Goal: Task Accomplishment & Management: Manage account settings

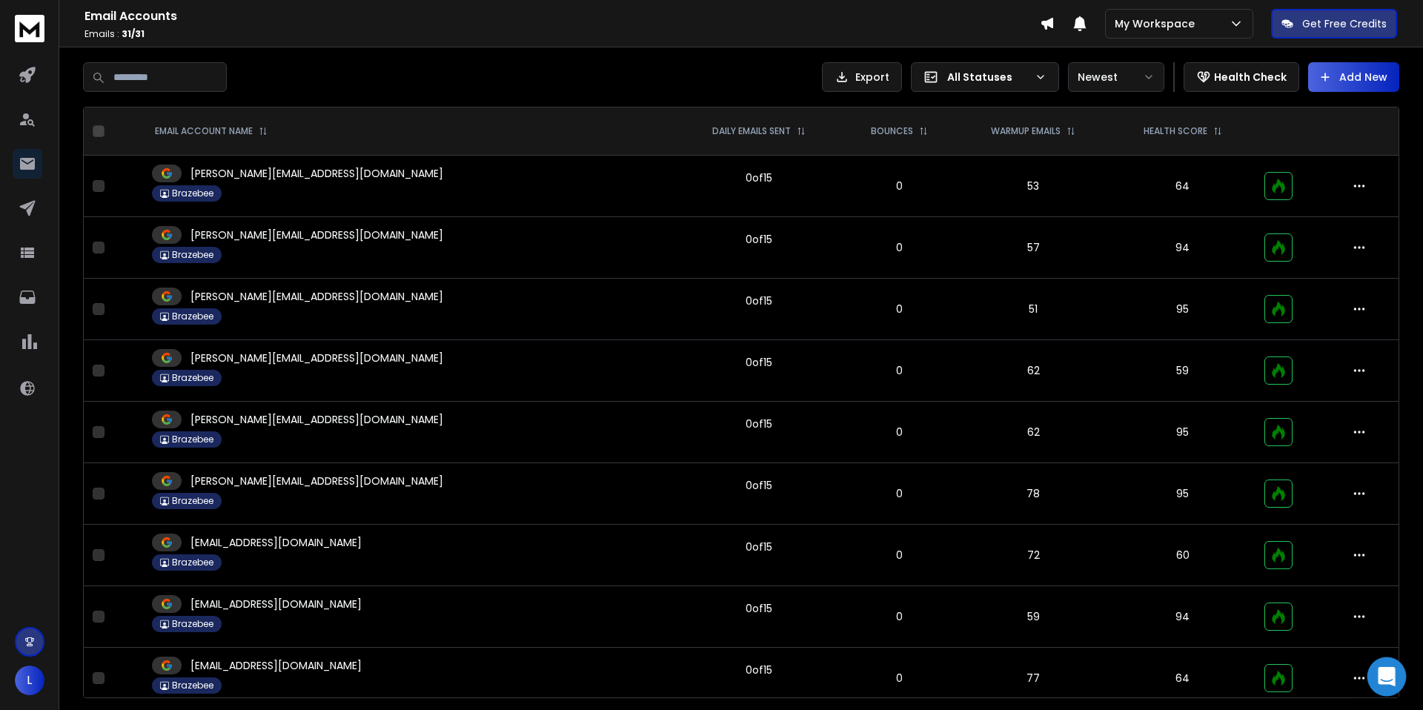
click at [1394, 677] on icon "Open Intercom Messenger" at bounding box center [1386, 676] width 17 height 19
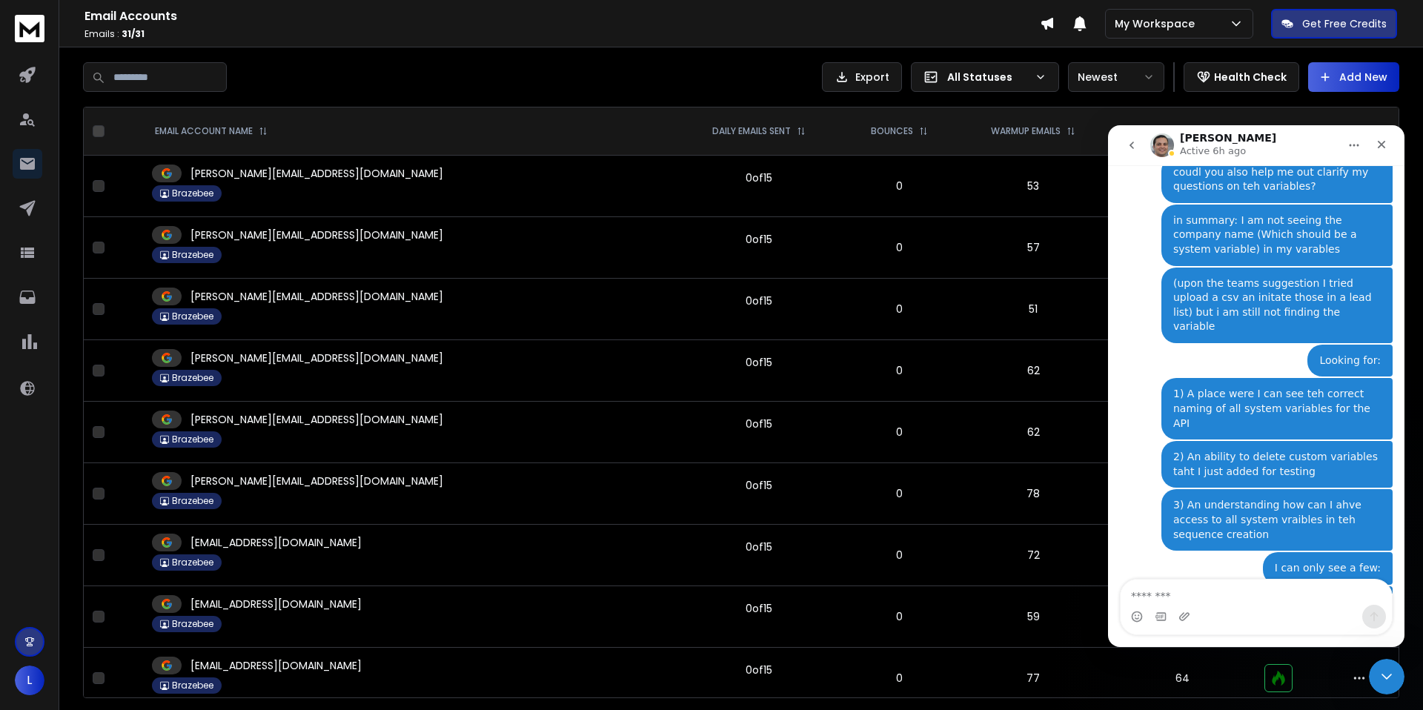
scroll to position [8889, 0]
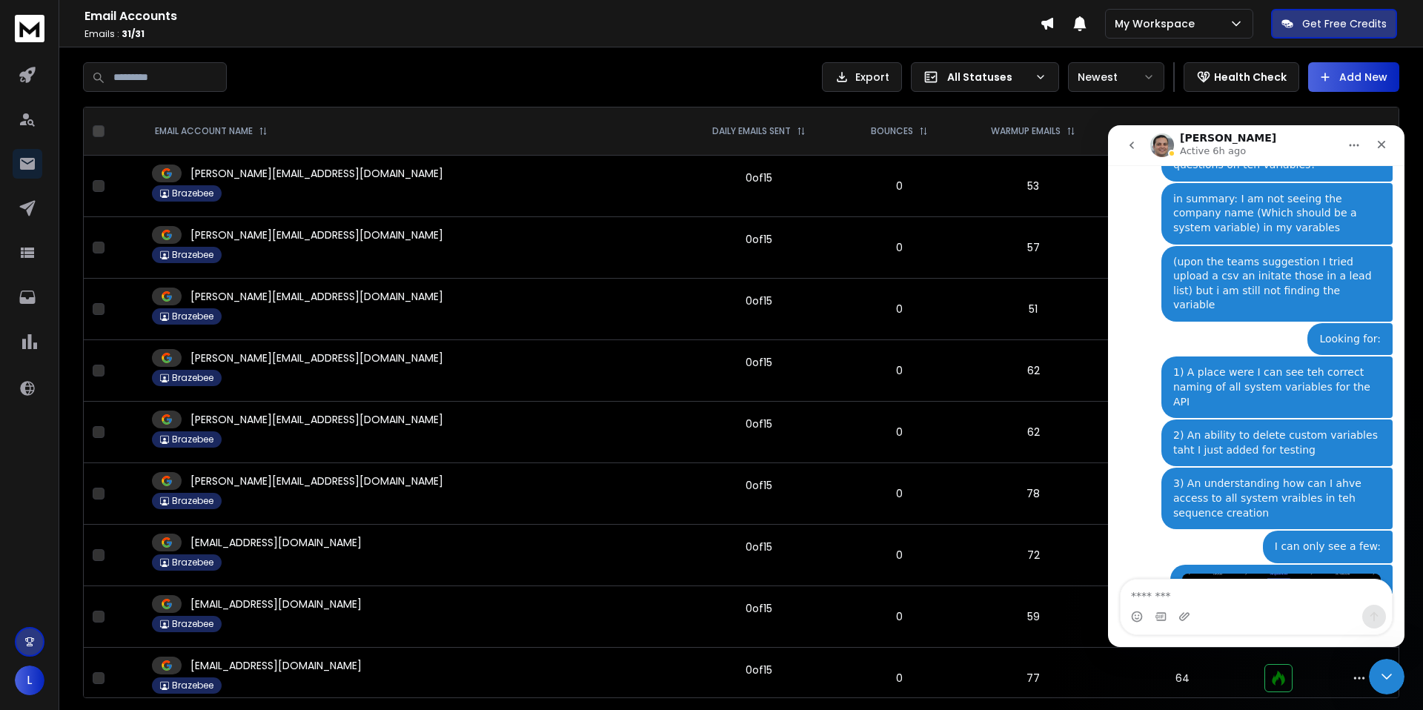
click at [1176, 599] on textarea "Message…" at bounding box center [1256, 592] width 271 height 25
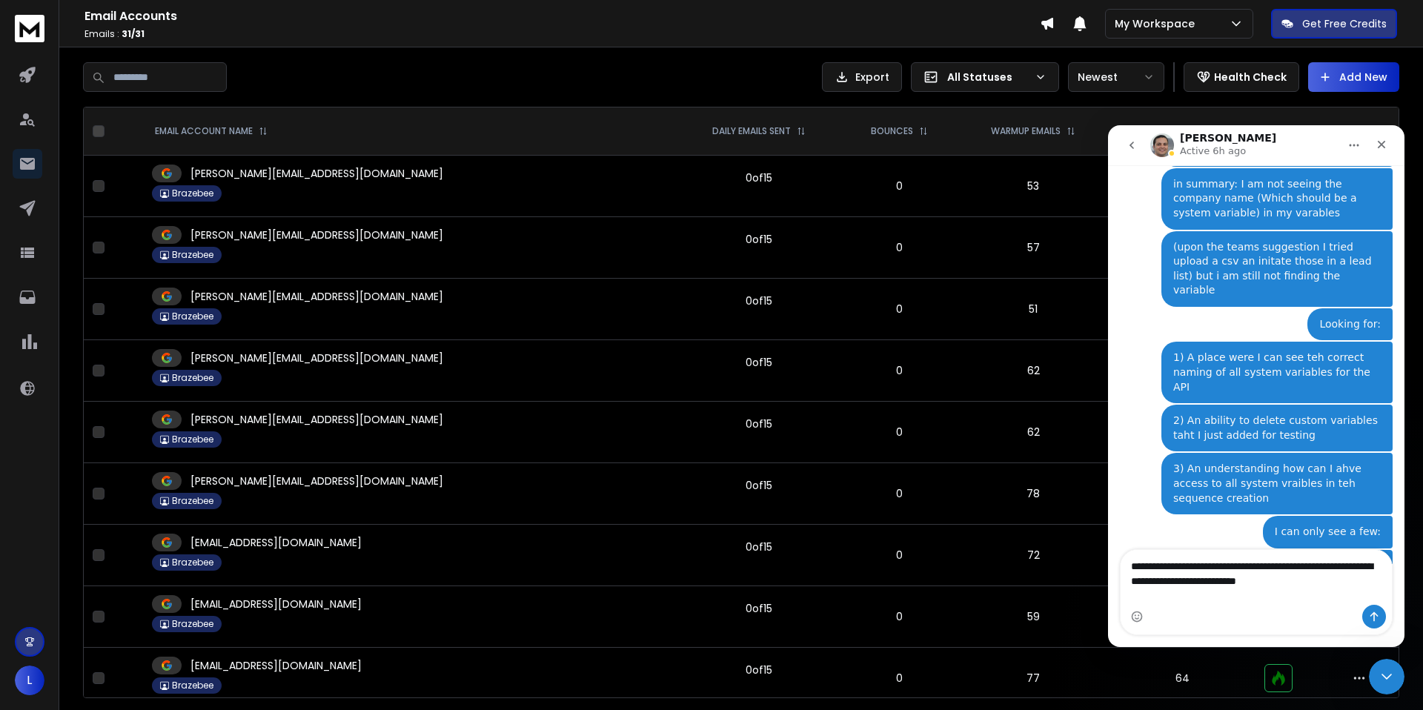
type textarea "**********"
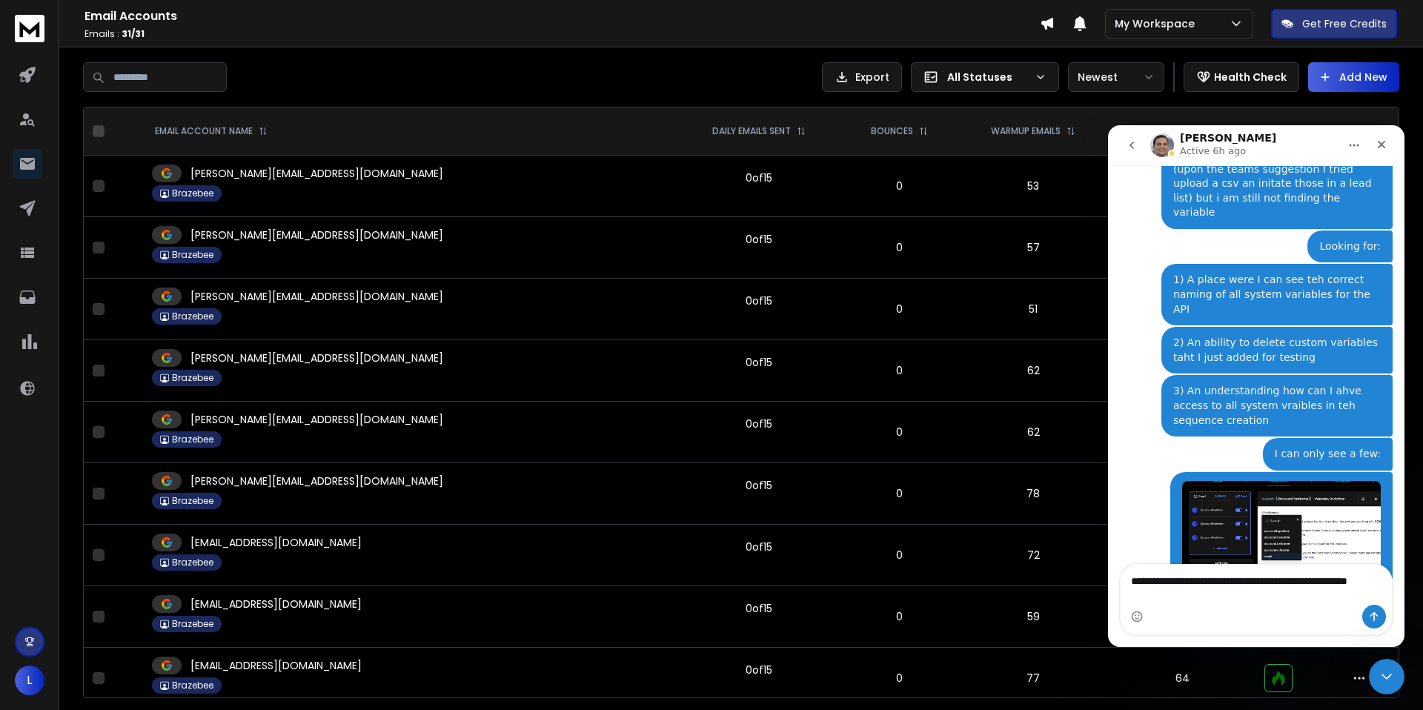
scroll to position [8997, 0]
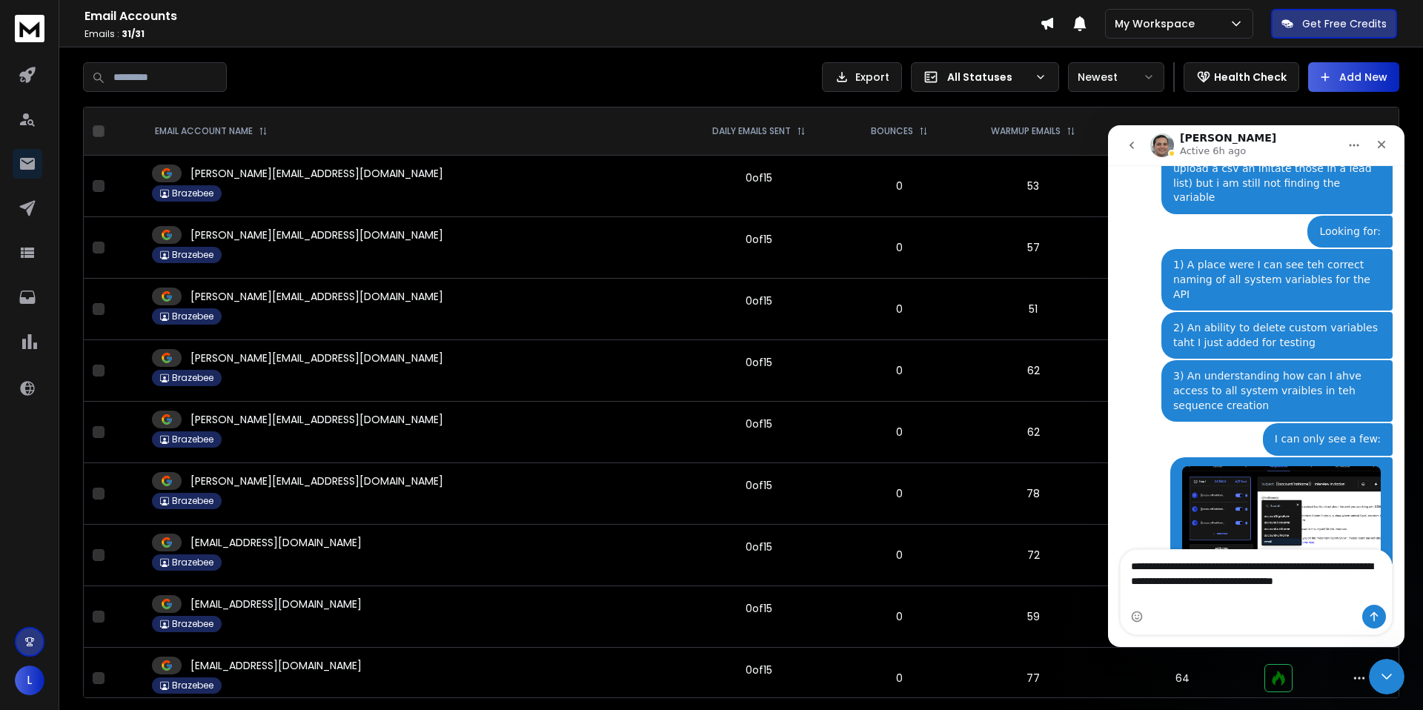
type textarea "**********"
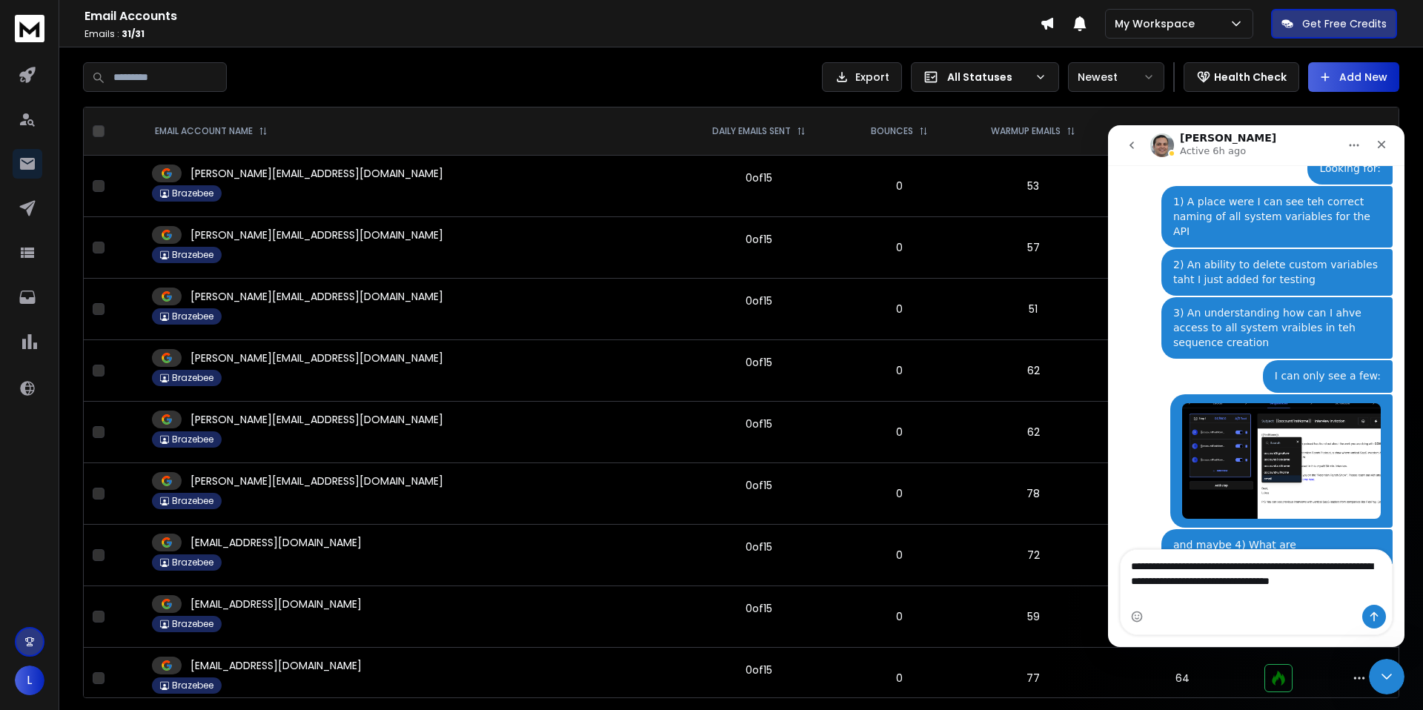
scroll to position [9074, 0]
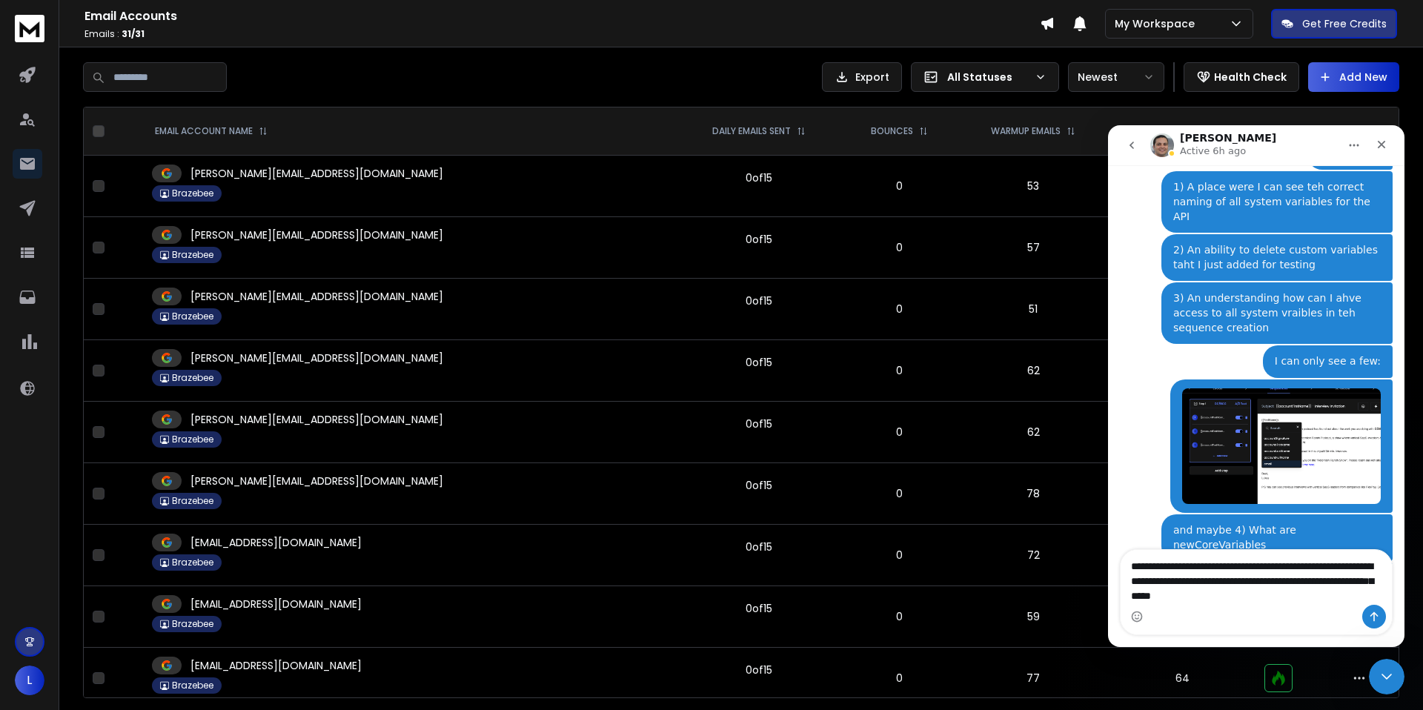
type textarea "**********"
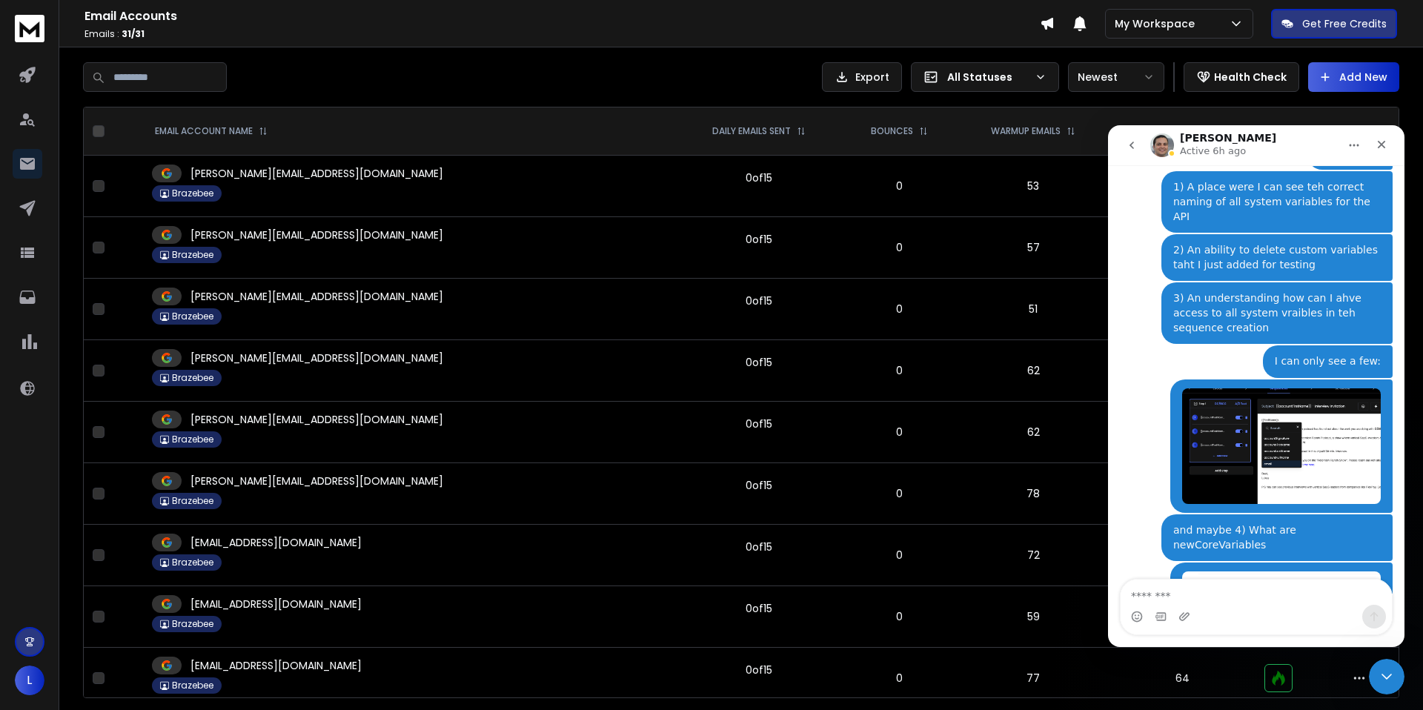
scroll to position [9122, 0]
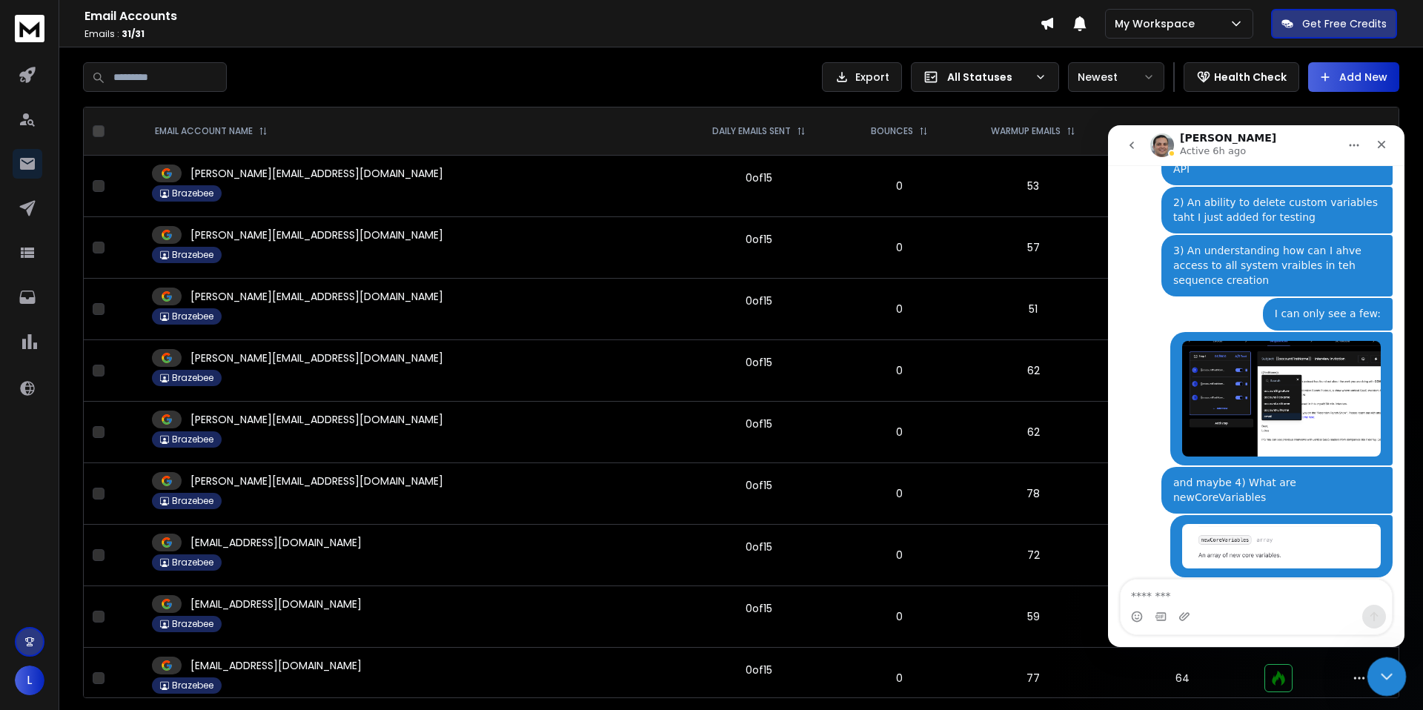
click at [1387, 677] on icon "Close Intercom Messenger" at bounding box center [1385, 675] width 18 height 18
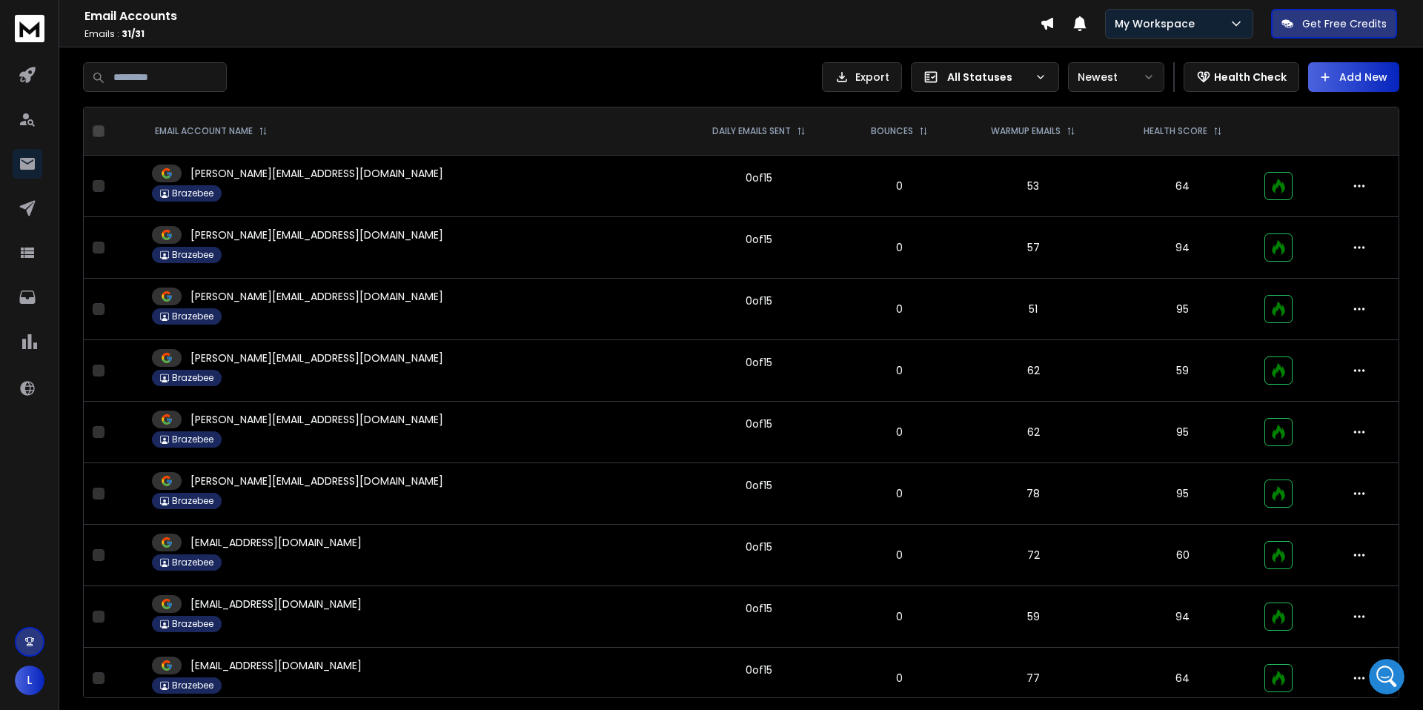
click at [1235, 21] on icon "button" at bounding box center [1236, 23] width 7 height 4
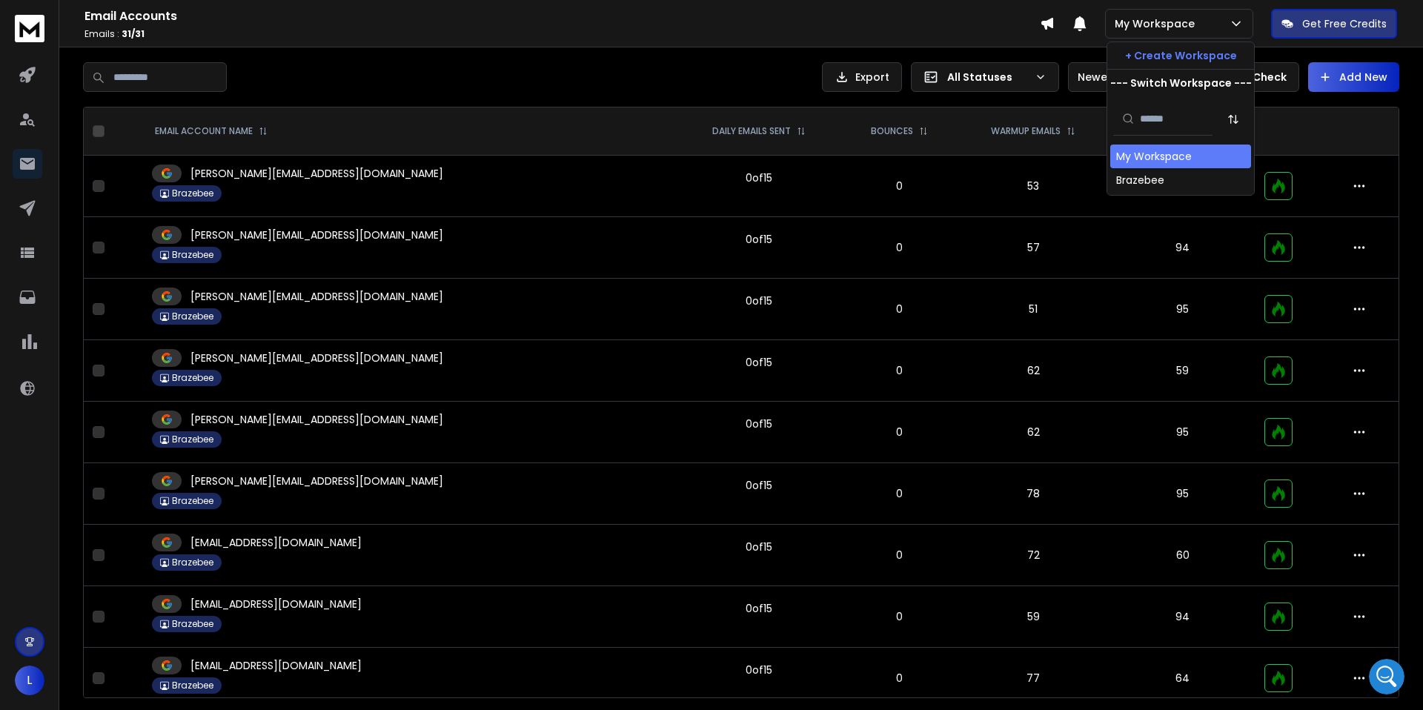
click at [1156, 55] on p "+ Create Workspace" at bounding box center [1181, 55] width 112 height 15
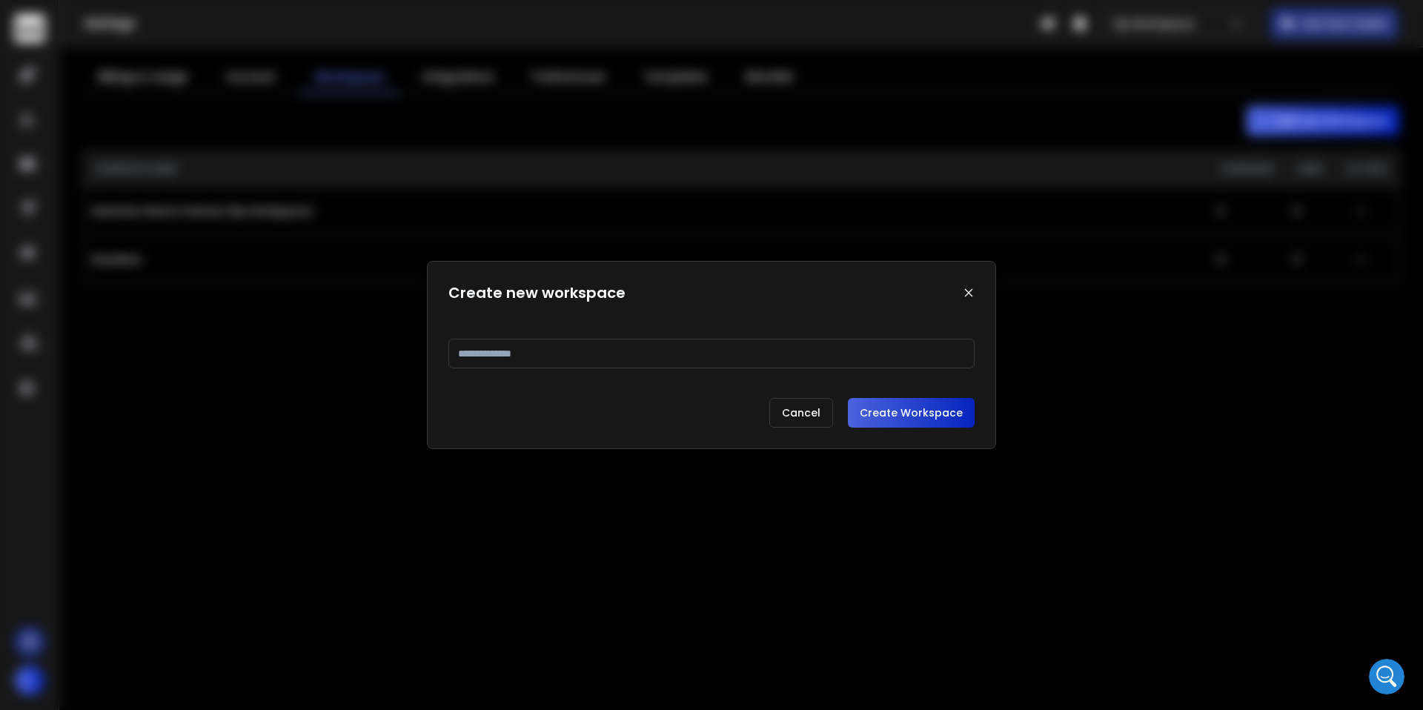
click at [502, 359] on input at bounding box center [711, 354] width 526 height 30
type input "**********"
click at [896, 417] on button "Create Workspace" at bounding box center [911, 413] width 127 height 30
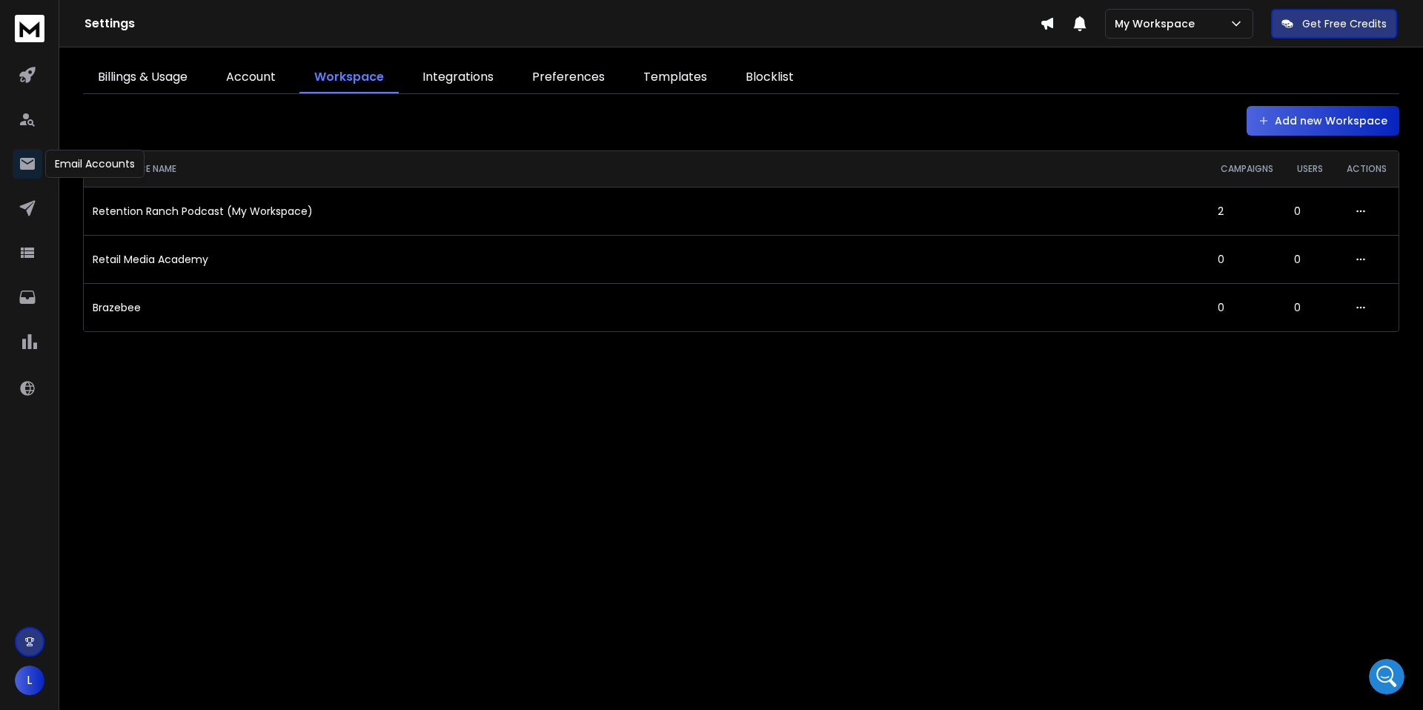
click at [24, 166] on icon at bounding box center [27, 164] width 15 height 12
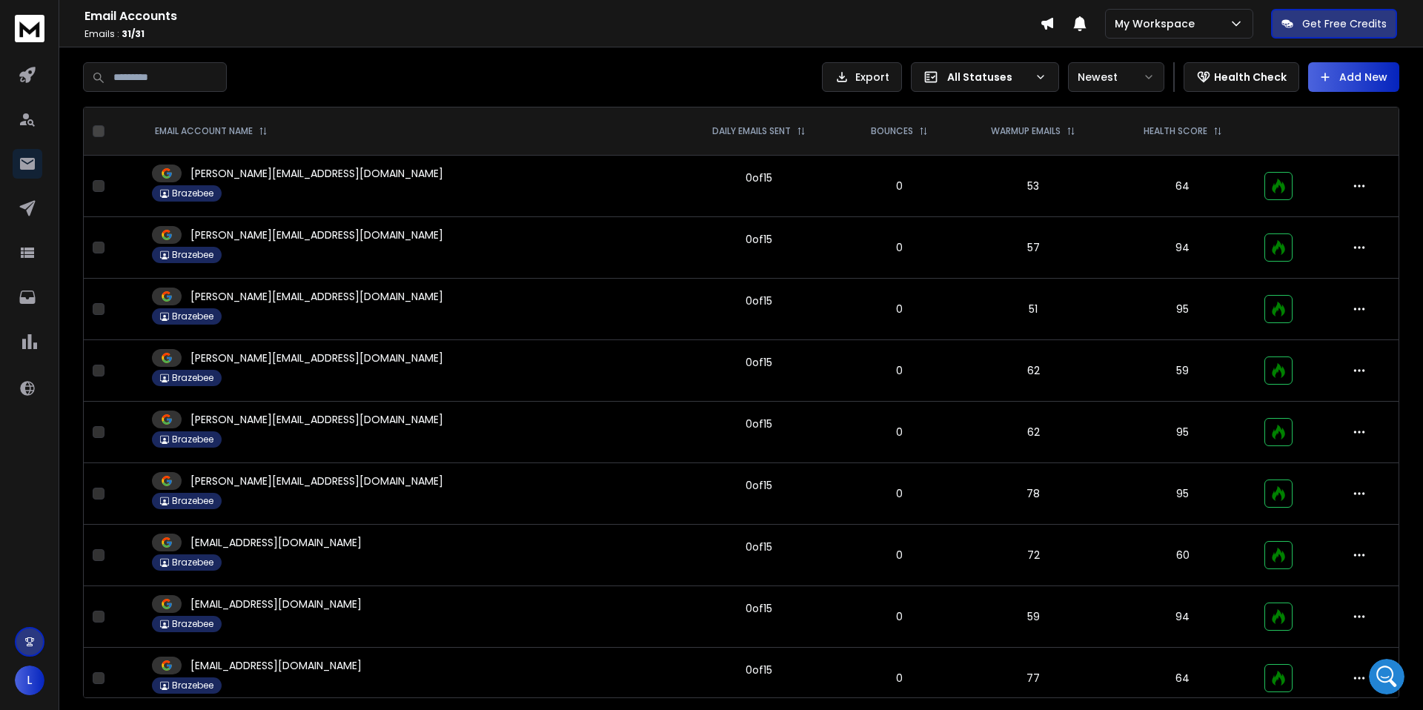
scroll to position [1235, 0]
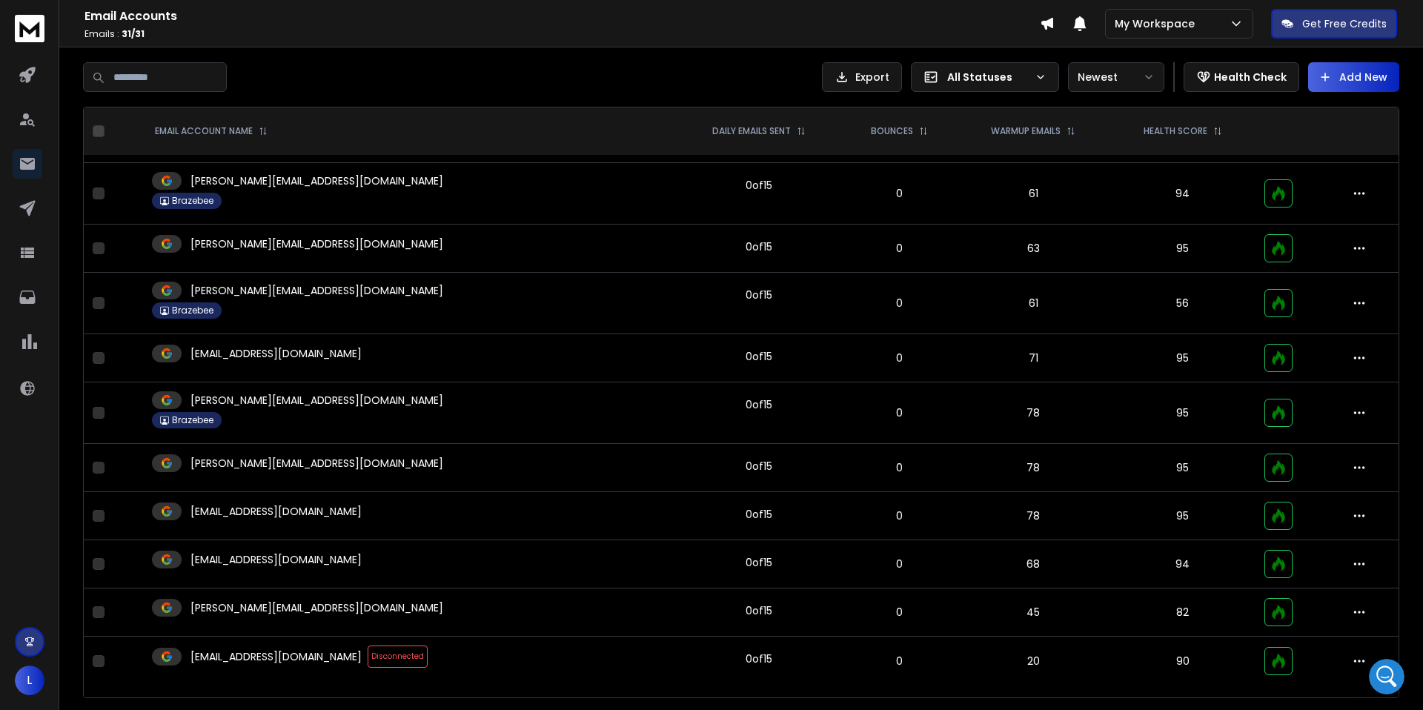
click at [98, 665] on button "button" at bounding box center [99, 661] width 12 height 12
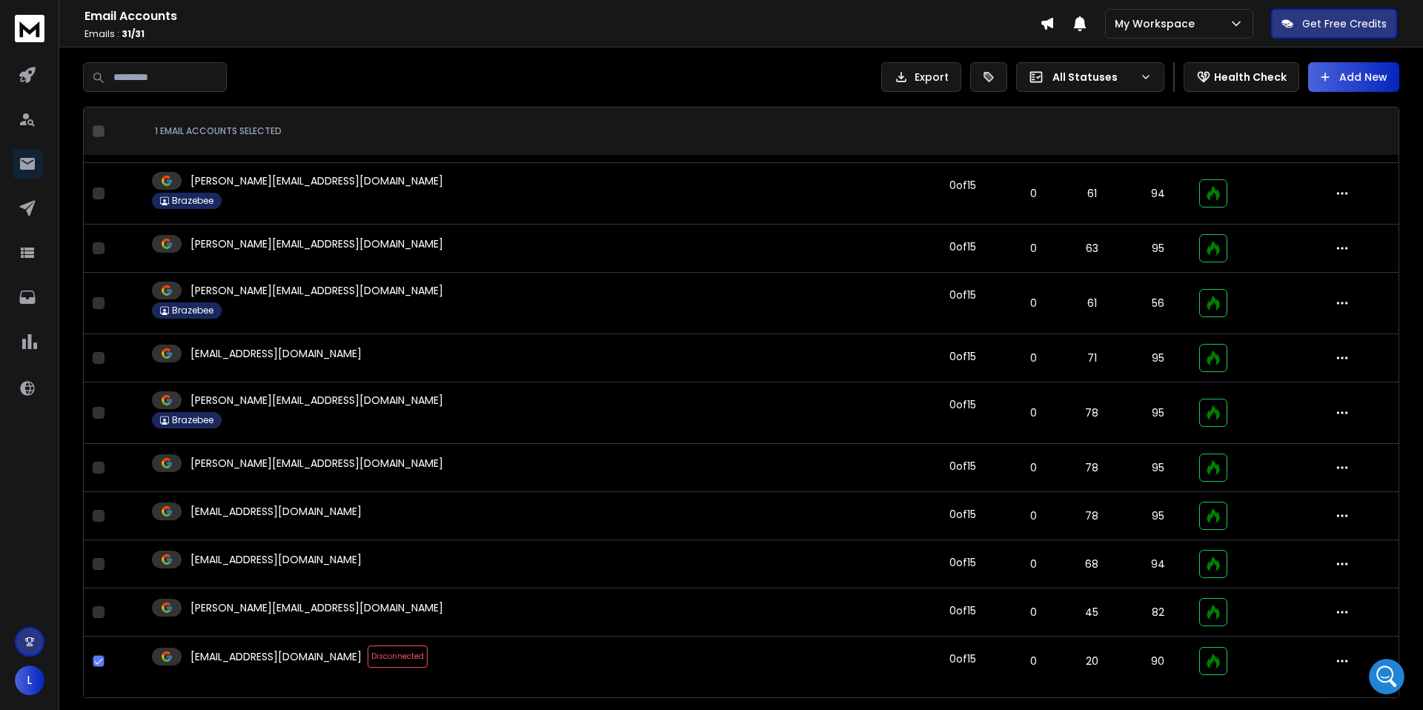
click at [1337, 660] on icon at bounding box center [1341, 661] width 11 height 2
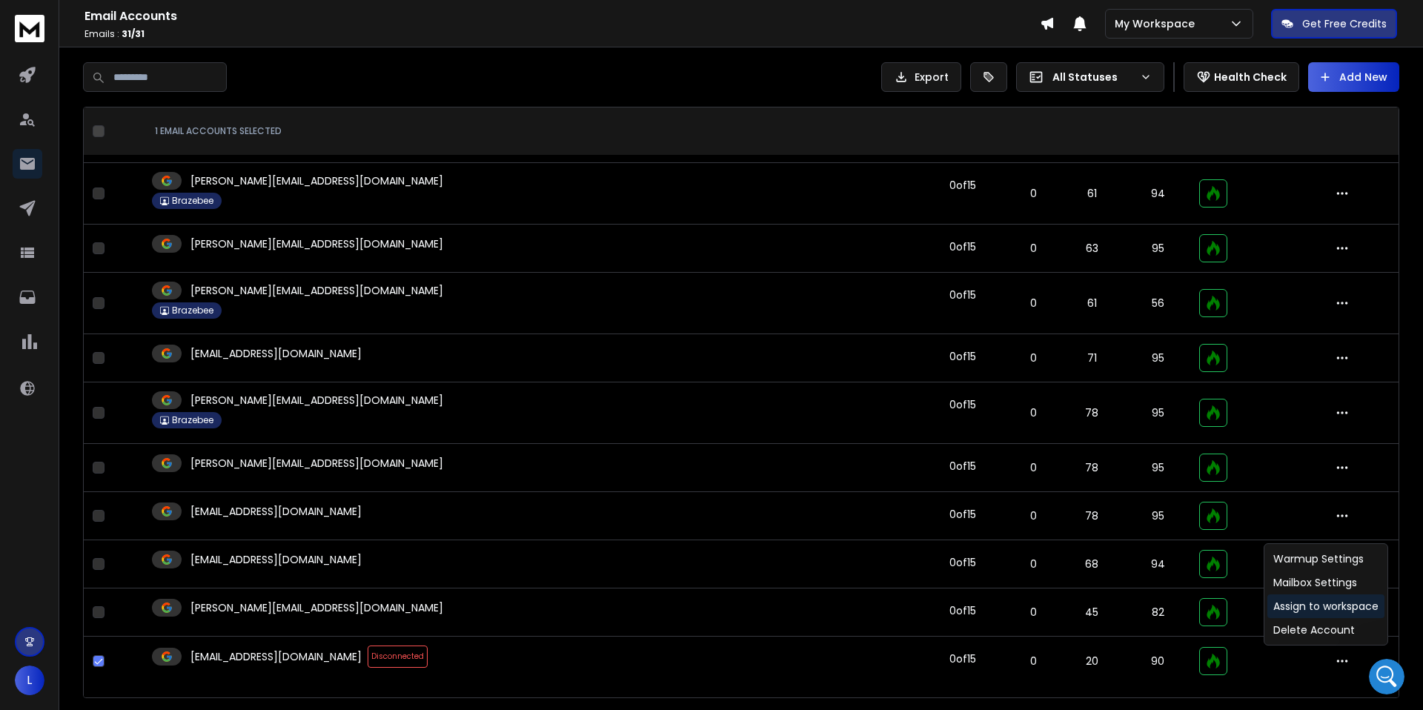
click at [1315, 601] on div "Assign to workspace" at bounding box center [1325, 606] width 117 height 24
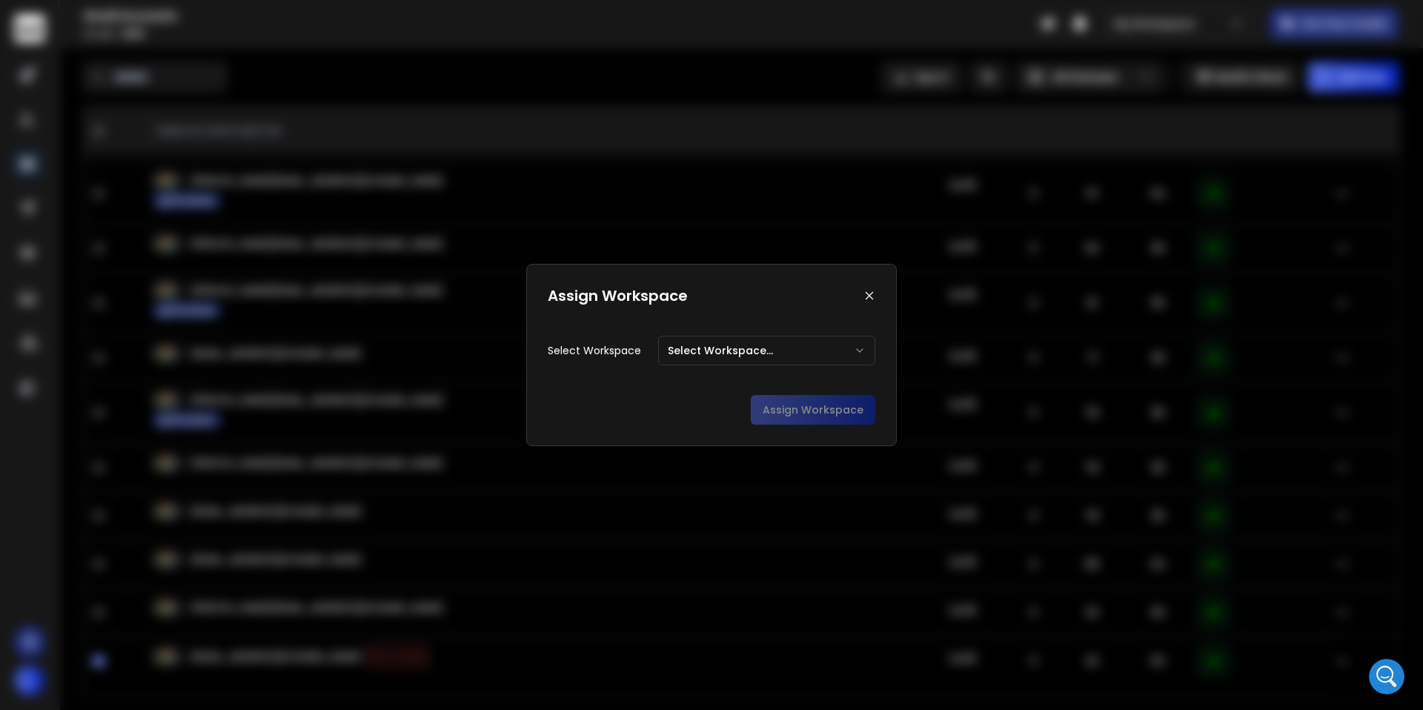
click at [709, 346] on button "Select Workspace..." at bounding box center [766, 351] width 217 height 30
click at [799, 412] on button "Assign Workspace" at bounding box center [813, 410] width 125 height 30
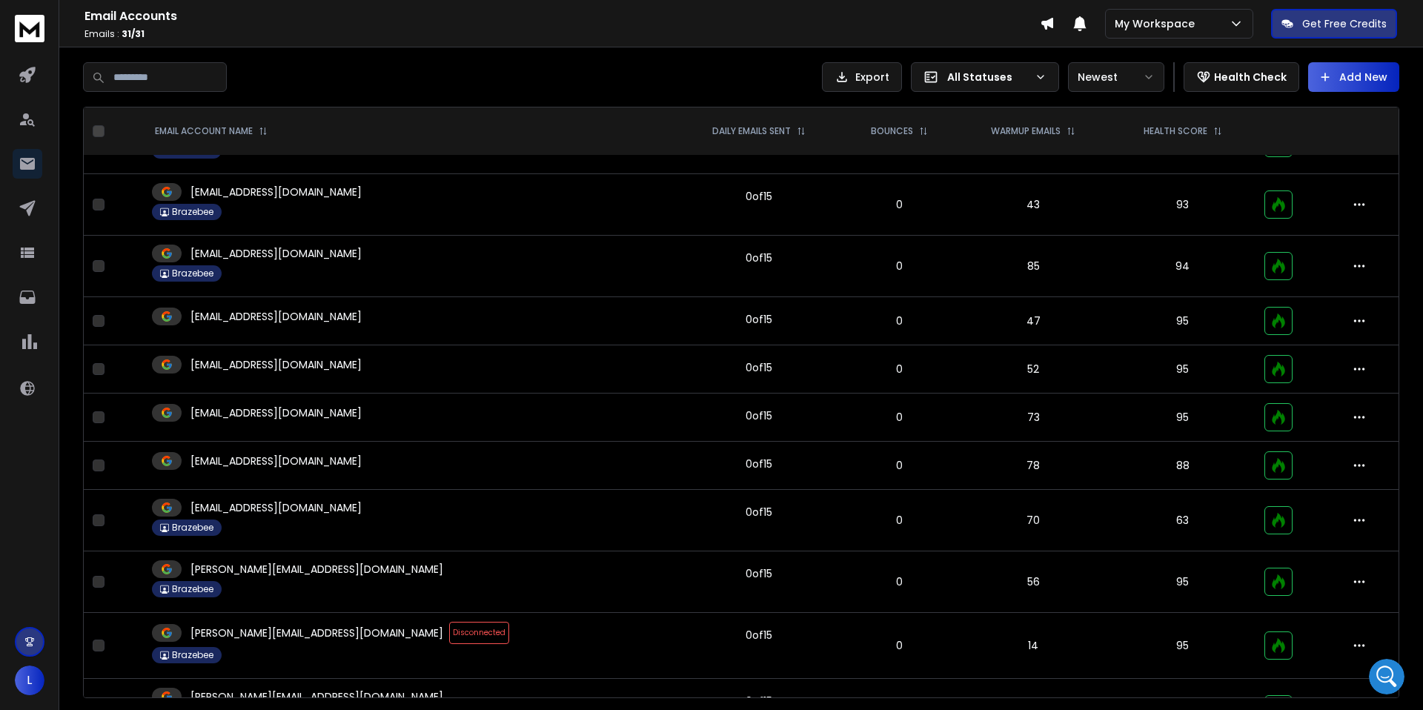
scroll to position [657, 0]
click at [1233, 14] on button "My Workspace" at bounding box center [1179, 24] width 148 height 30
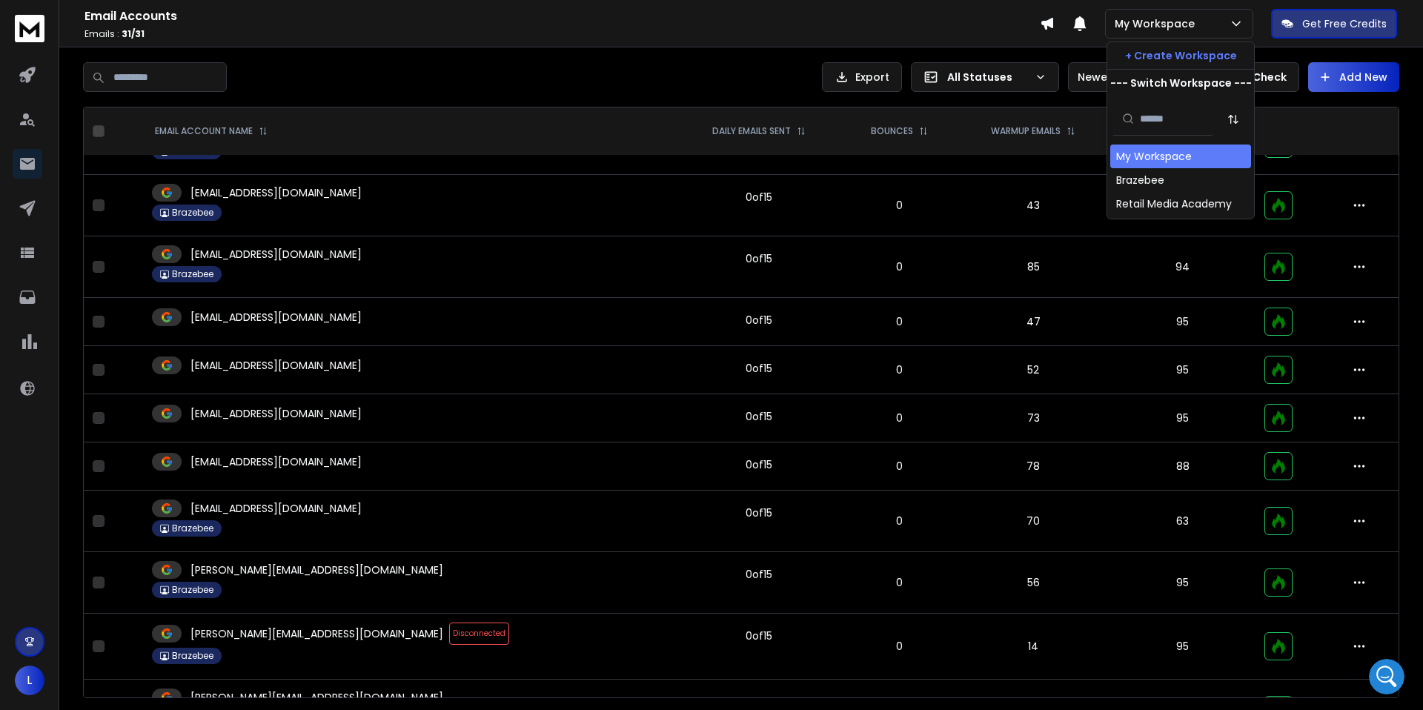
click at [1183, 56] on p "+ Create Workspace" at bounding box center [1181, 55] width 112 height 15
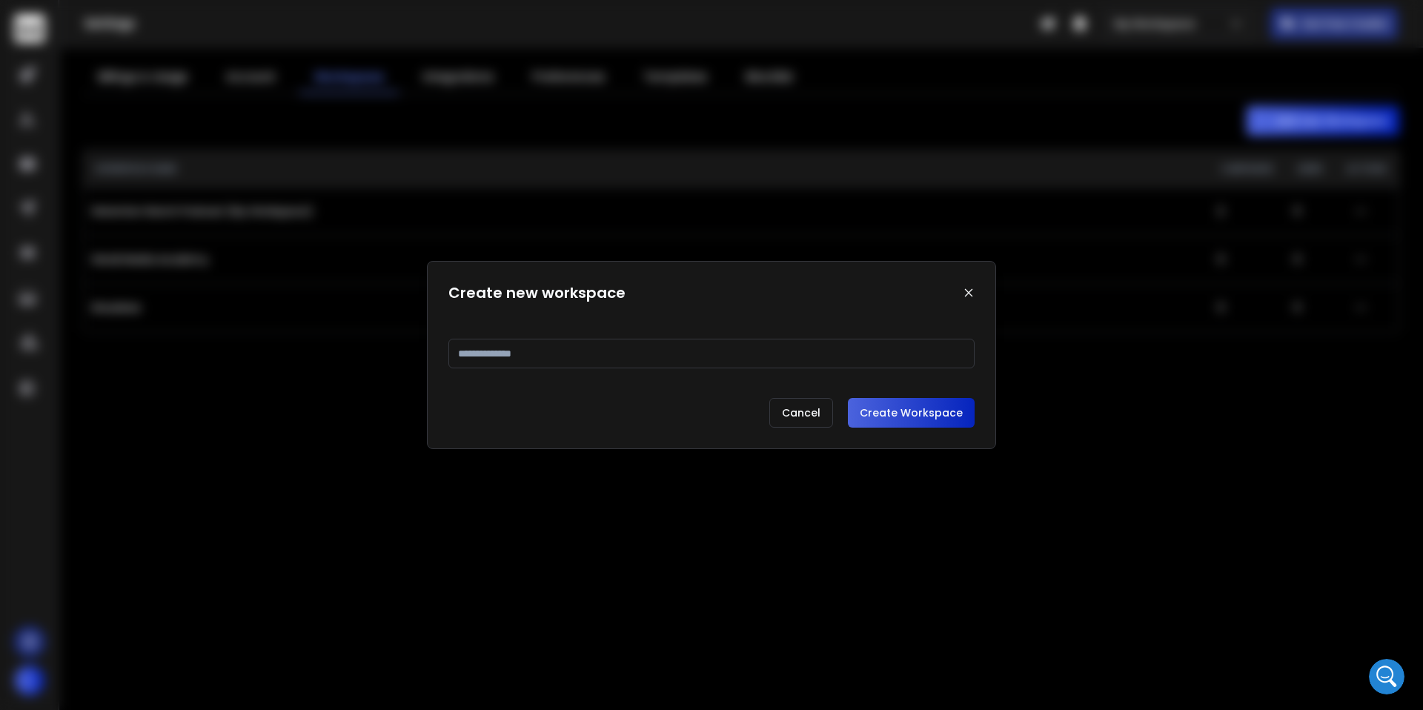
click at [508, 367] on input at bounding box center [711, 354] width 526 height 30
type input "**********"
click at [917, 420] on button "Create Workspace" at bounding box center [911, 413] width 127 height 30
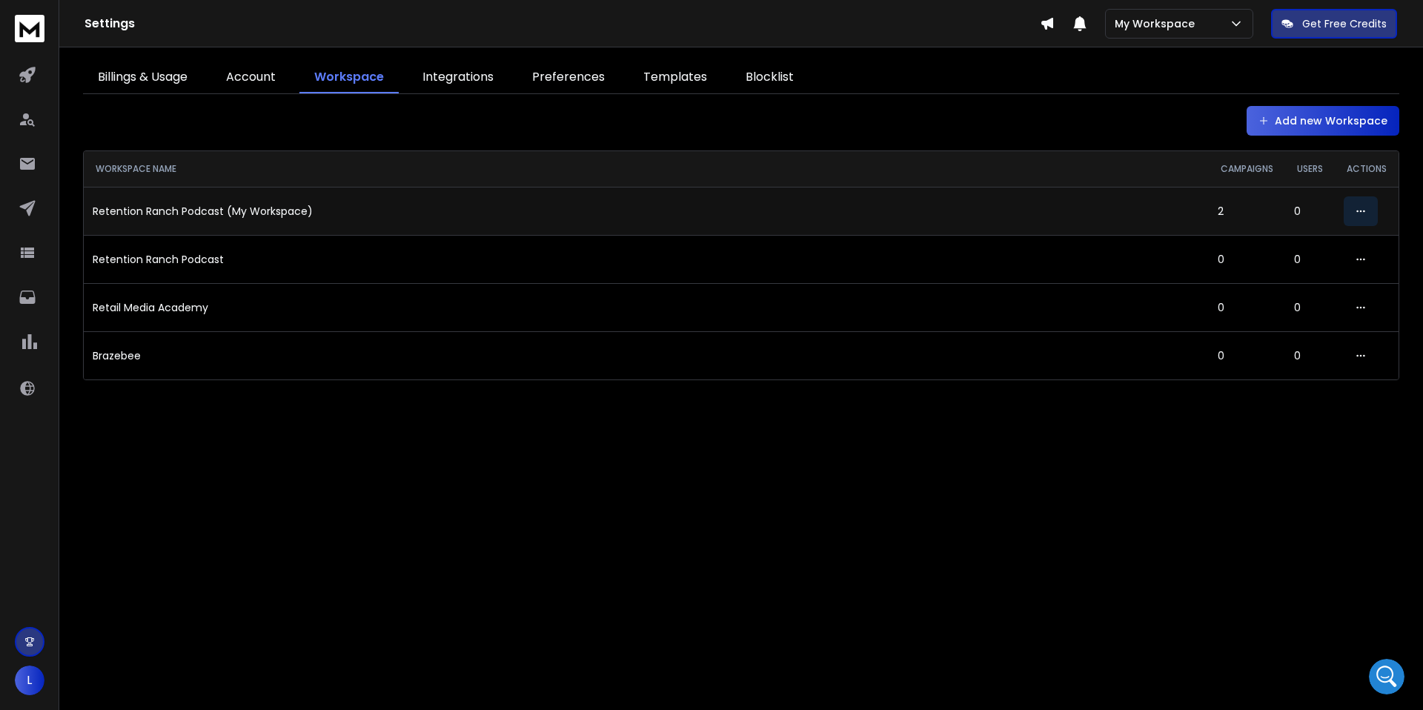
click at [1365, 214] on icon "button" at bounding box center [1361, 211] width 10 height 10
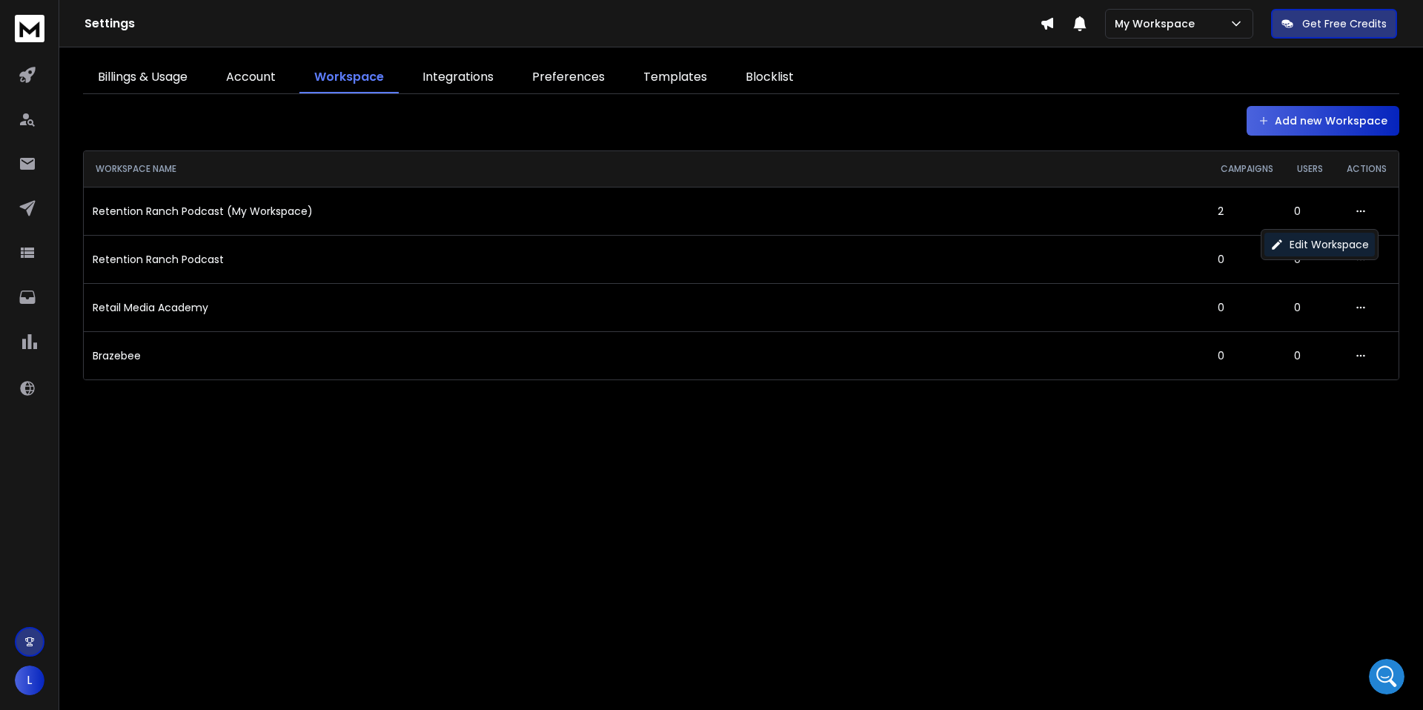
click at [1322, 241] on p "Edit Workspace" at bounding box center [1329, 244] width 79 height 15
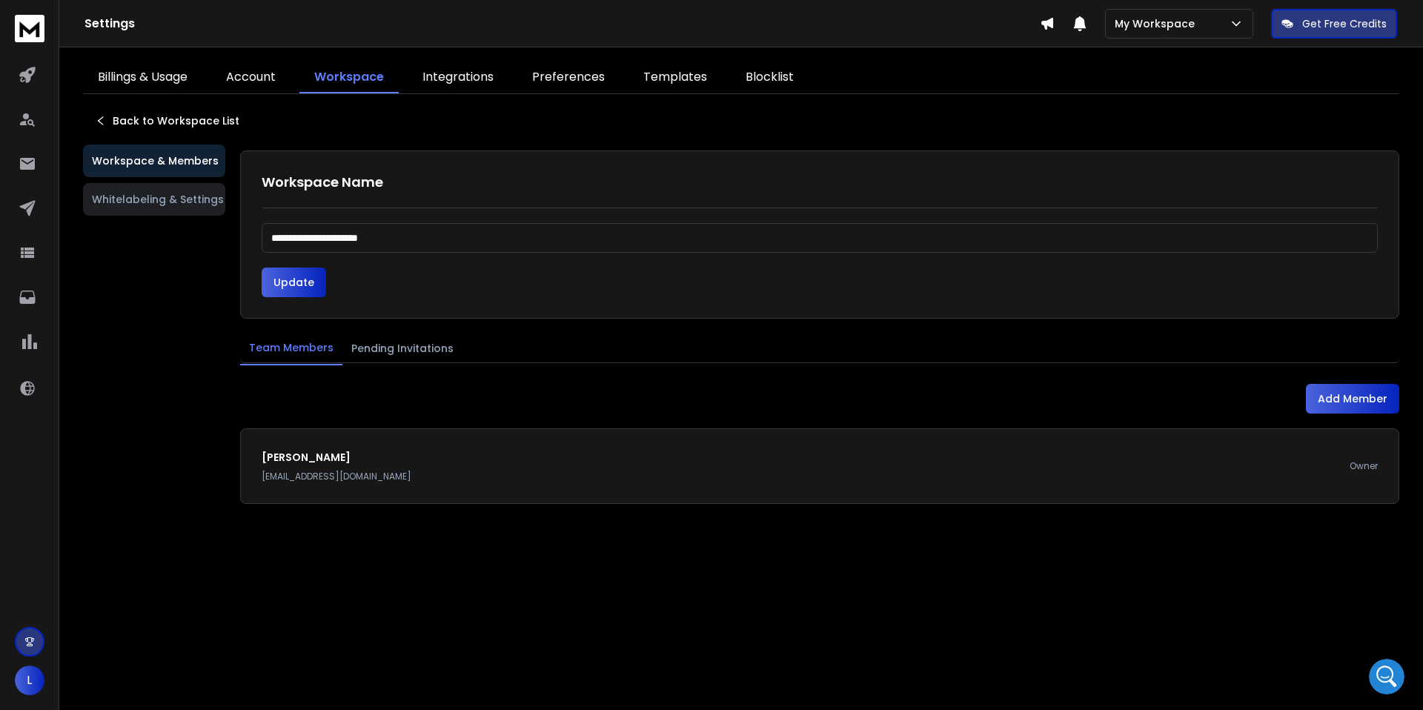
drag, startPoint x: 421, startPoint y: 238, endPoint x: 239, endPoint y: 238, distance: 181.6
click at [240, 238] on div "**********" at bounding box center [819, 234] width 1159 height 168
type input "**********"
click at [293, 284] on button "Update" at bounding box center [294, 283] width 64 height 30
click at [25, 167] on icon at bounding box center [27, 164] width 15 height 12
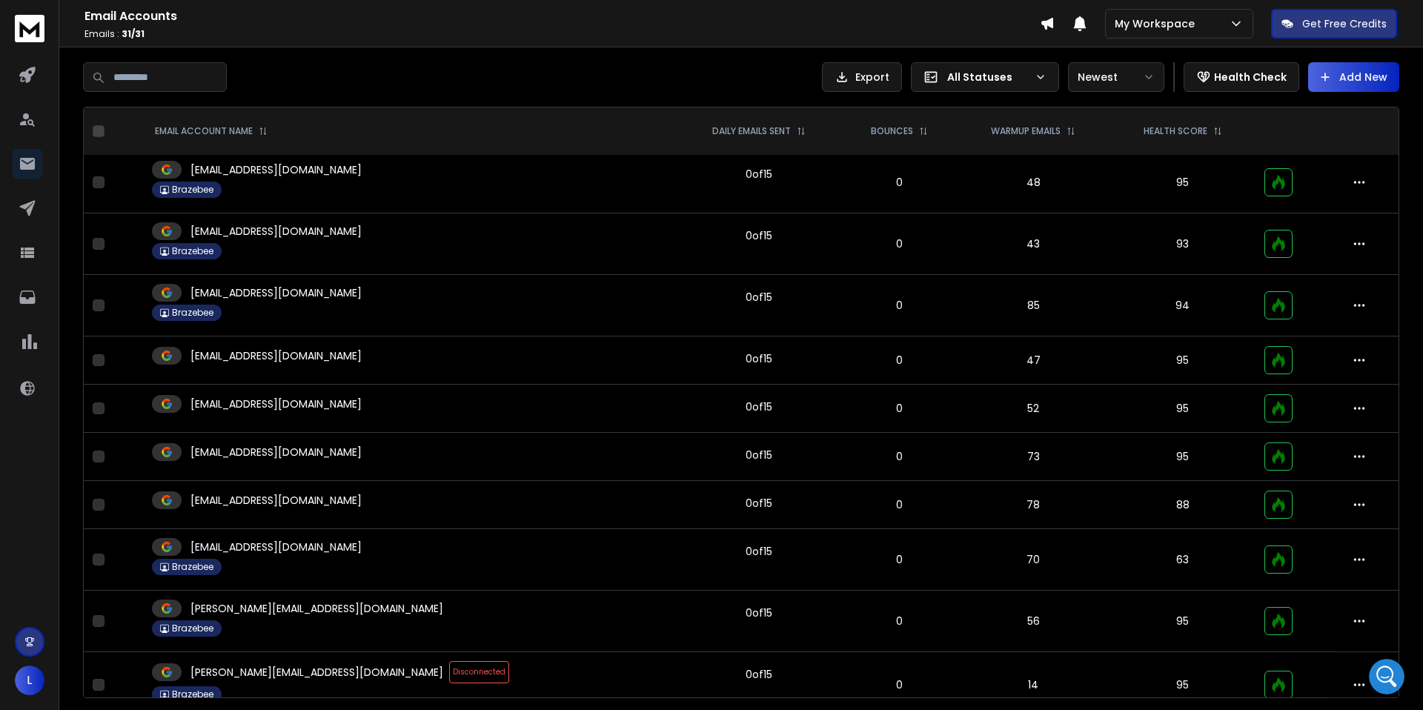
scroll to position [625, 0]
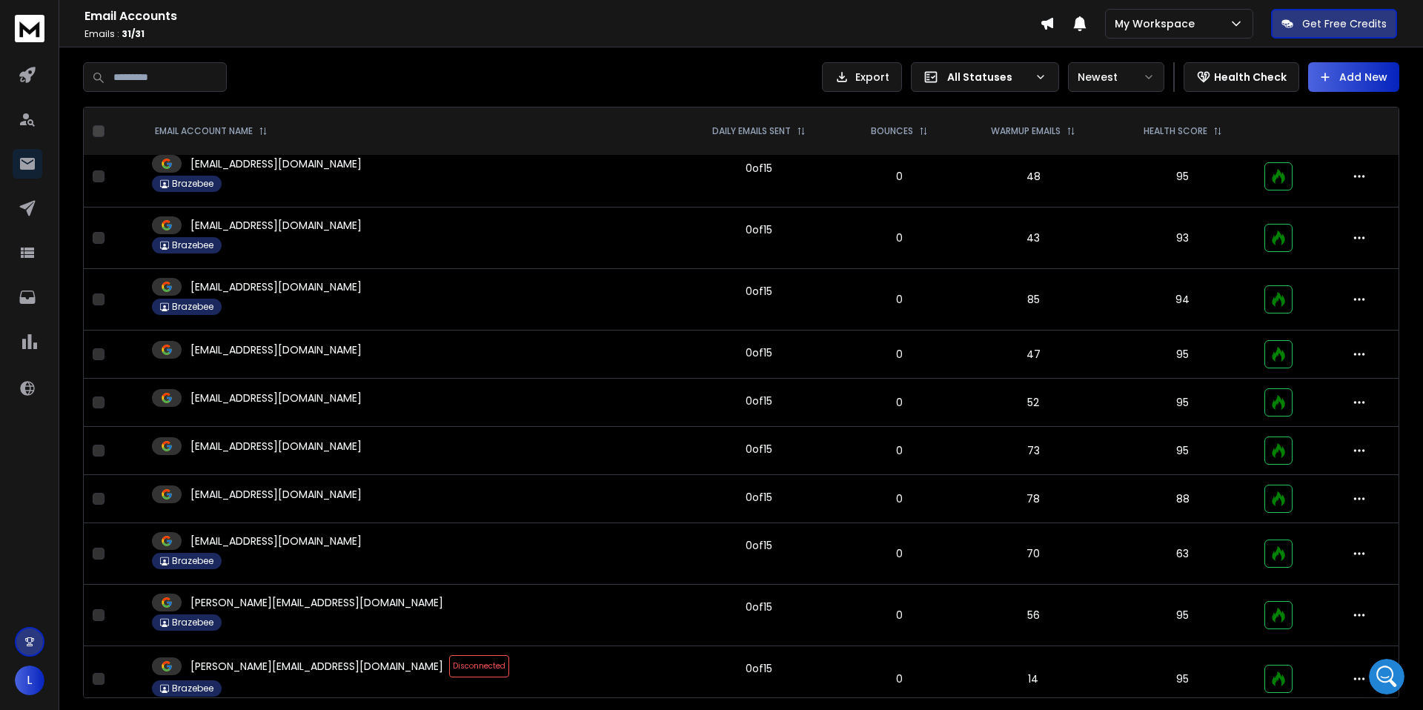
click at [1354, 353] on icon at bounding box center [1359, 354] width 11 height 2
click at [1318, 439] on div "Assign to workspace" at bounding box center [1325, 433] width 117 height 24
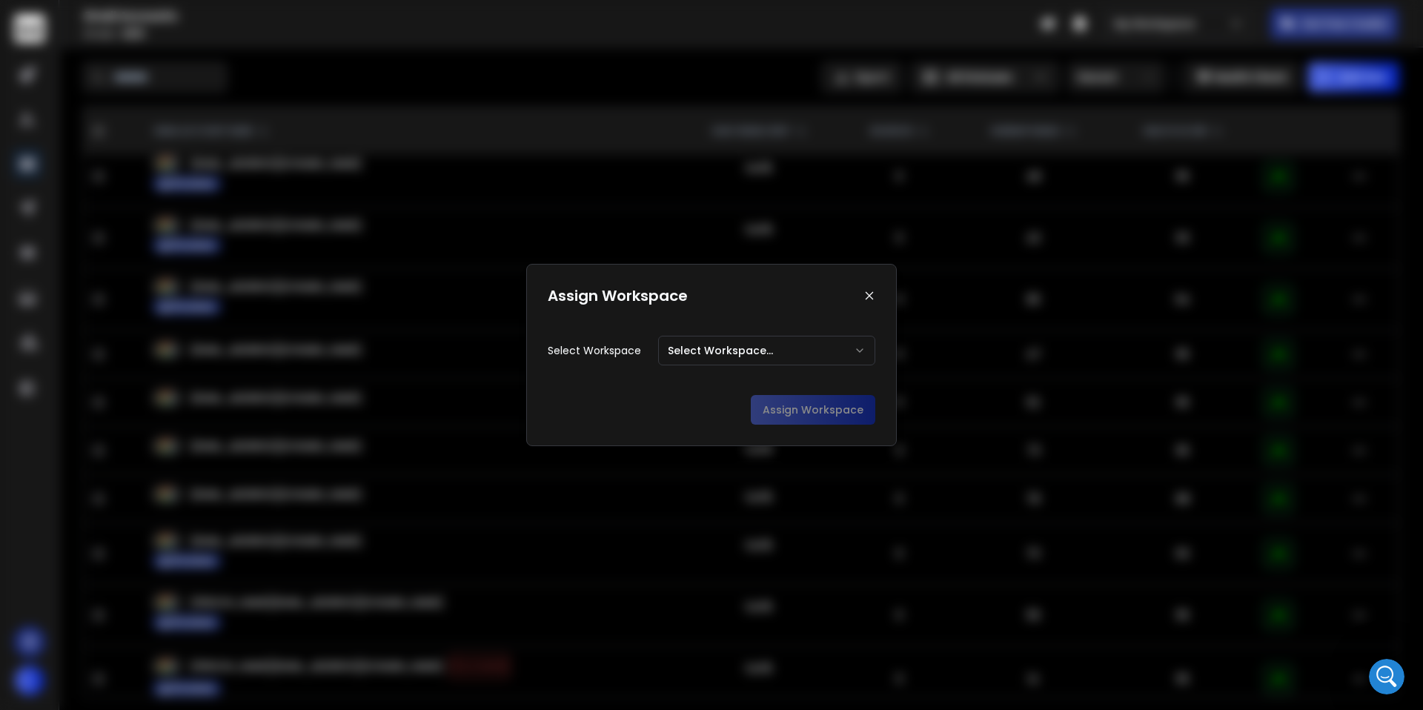
click at [757, 345] on button "Select Workspace..." at bounding box center [766, 351] width 217 height 30
click at [815, 412] on button "Assign Workspace" at bounding box center [813, 410] width 125 height 30
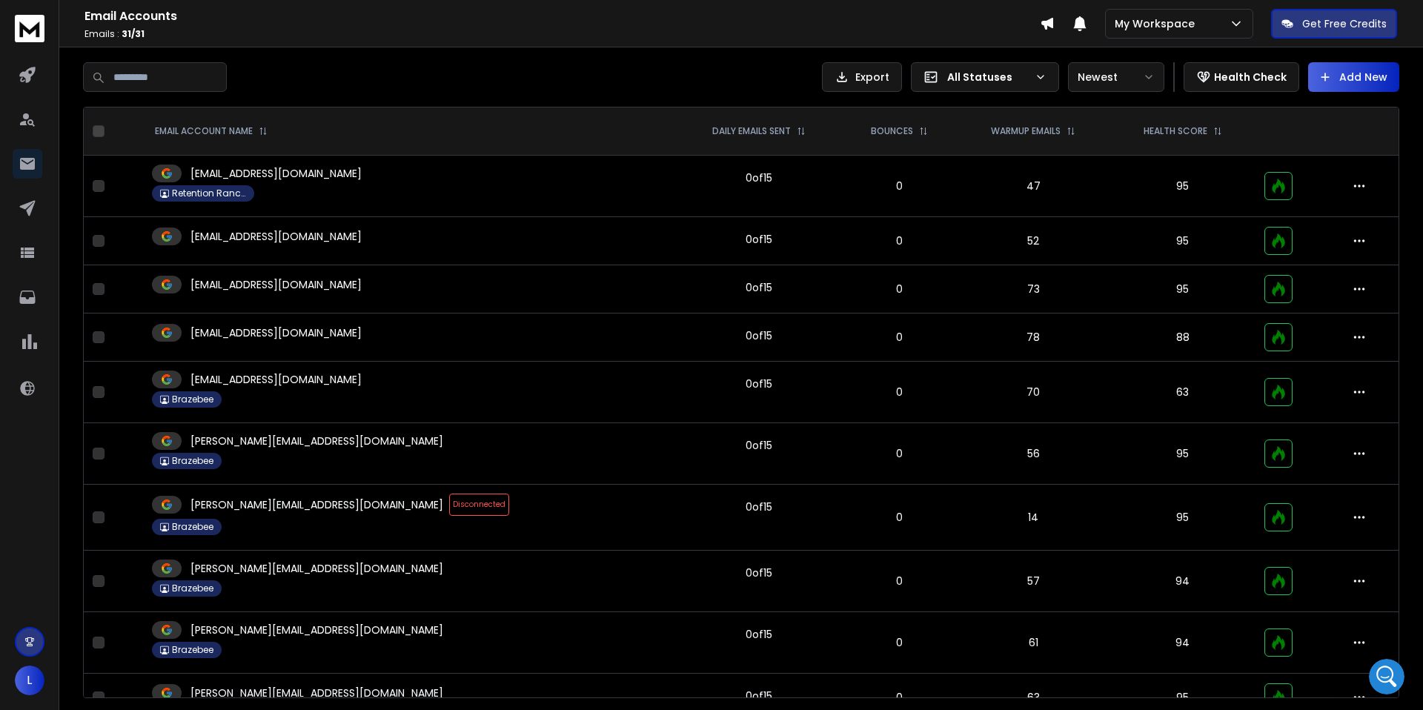
scroll to position [766, 0]
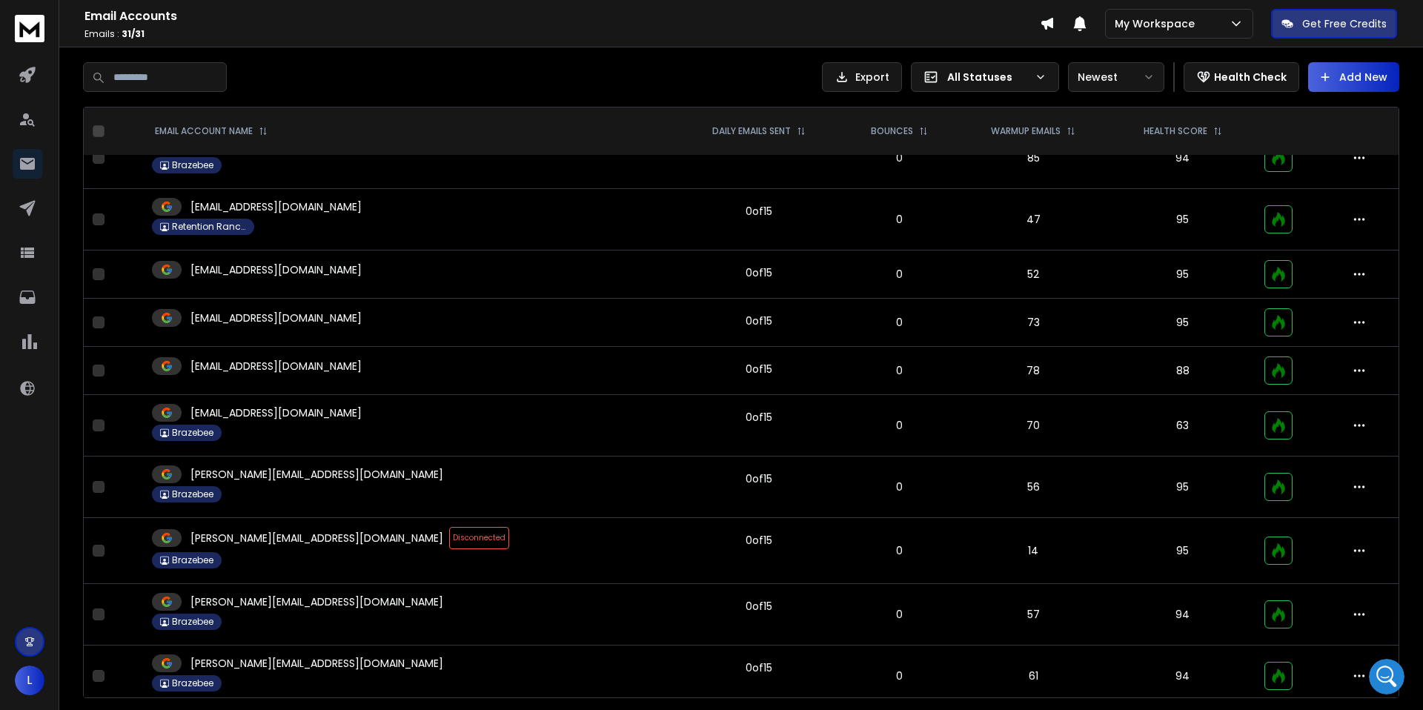
click at [1354, 274] on icon at bounding box center [1359, 274] width 13 height 13
click at [1313, 352] on div "Assign to workspace" at bounding box center [1325, 353] width 117 height 24
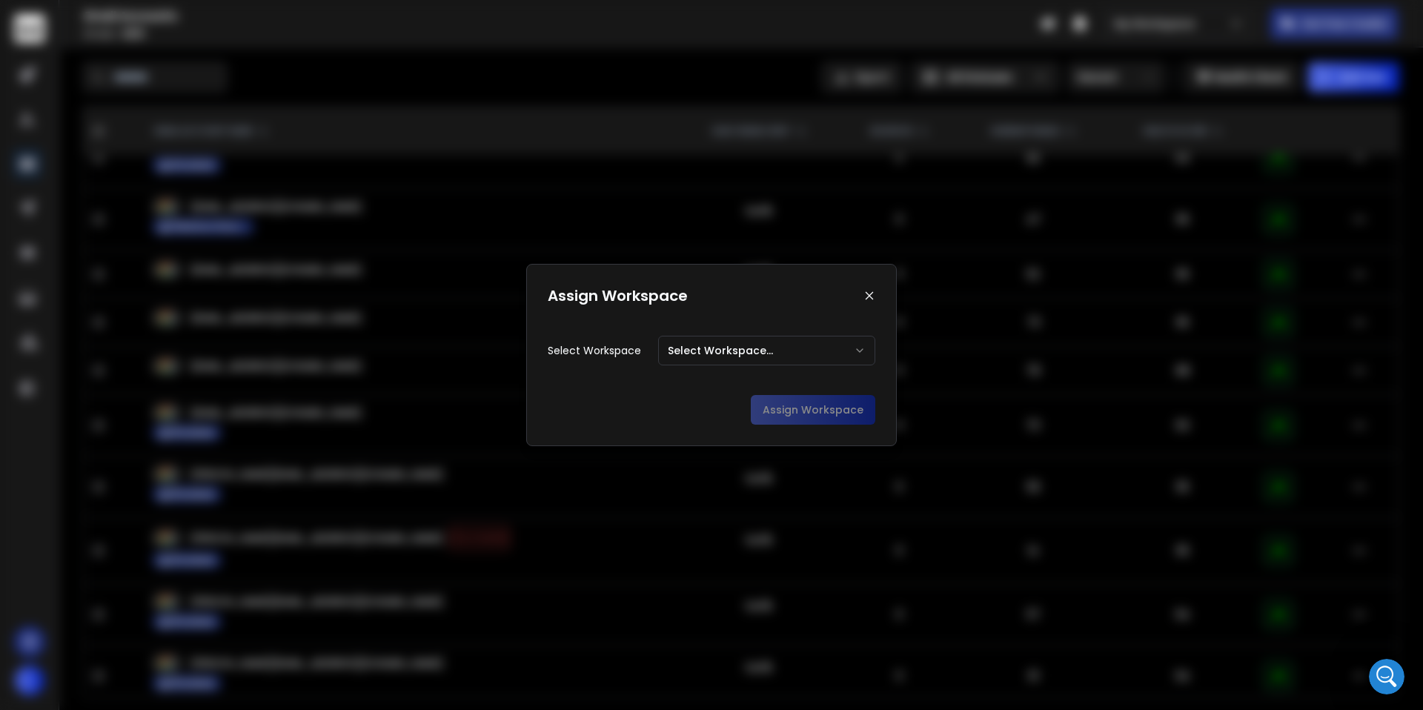
click at [769, 357] on button "Select Workspace..." at bounding box center [766, 351] width 217 height 30
click at [838, 422] on button "Assign Workspace" at bounding box center [813, 410] width 125 height 30
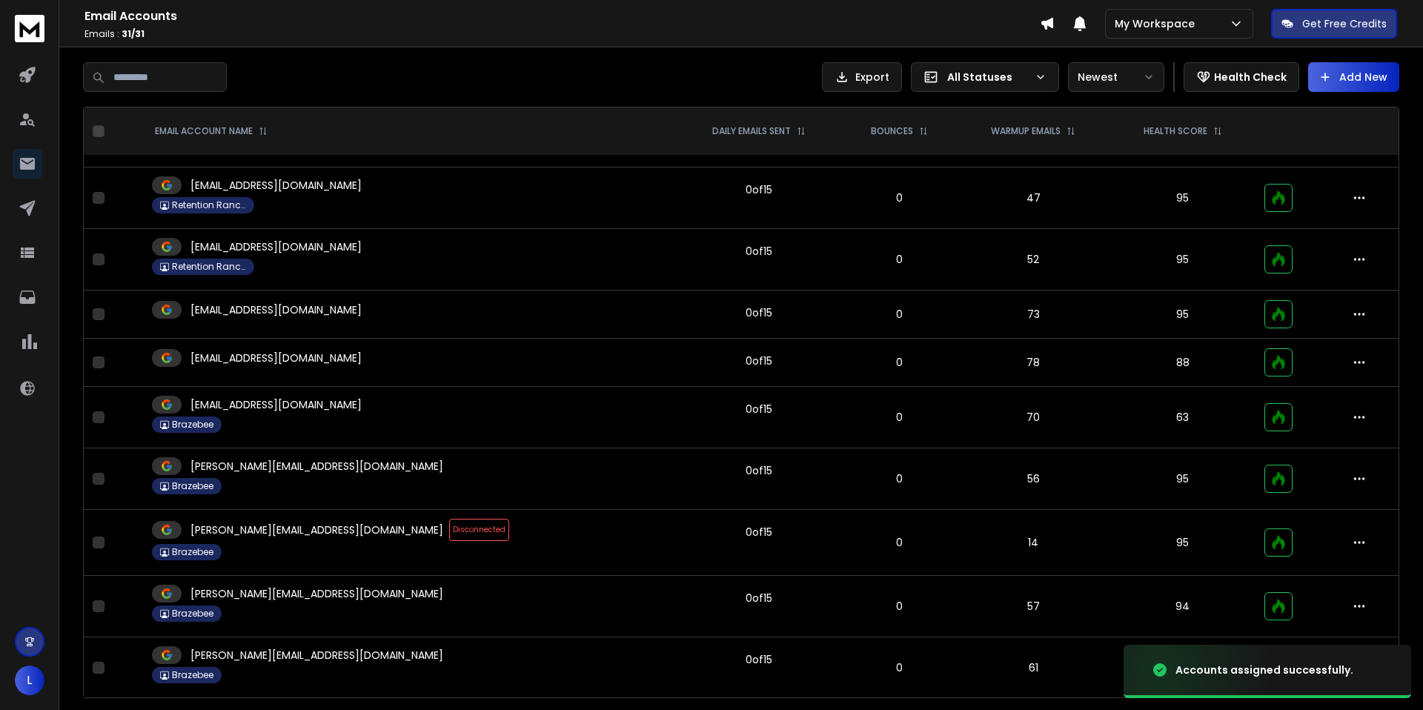
scroll to position [794, 0]
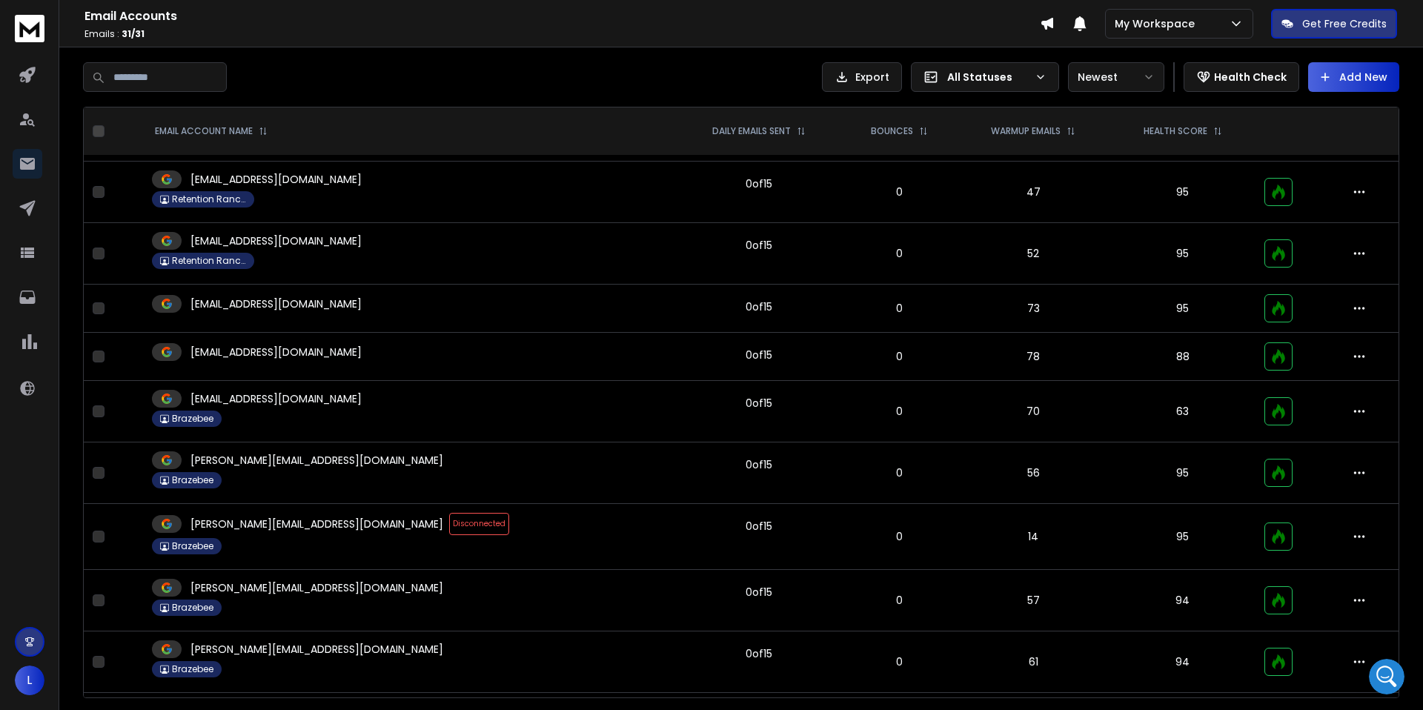
click at [1358, 311] on icon at bounding box center [1359, 308] width 13 height 13
click at [1310, 388] on div "Assign to workspace" at bounding box center [1325, 387] width 117 height 24
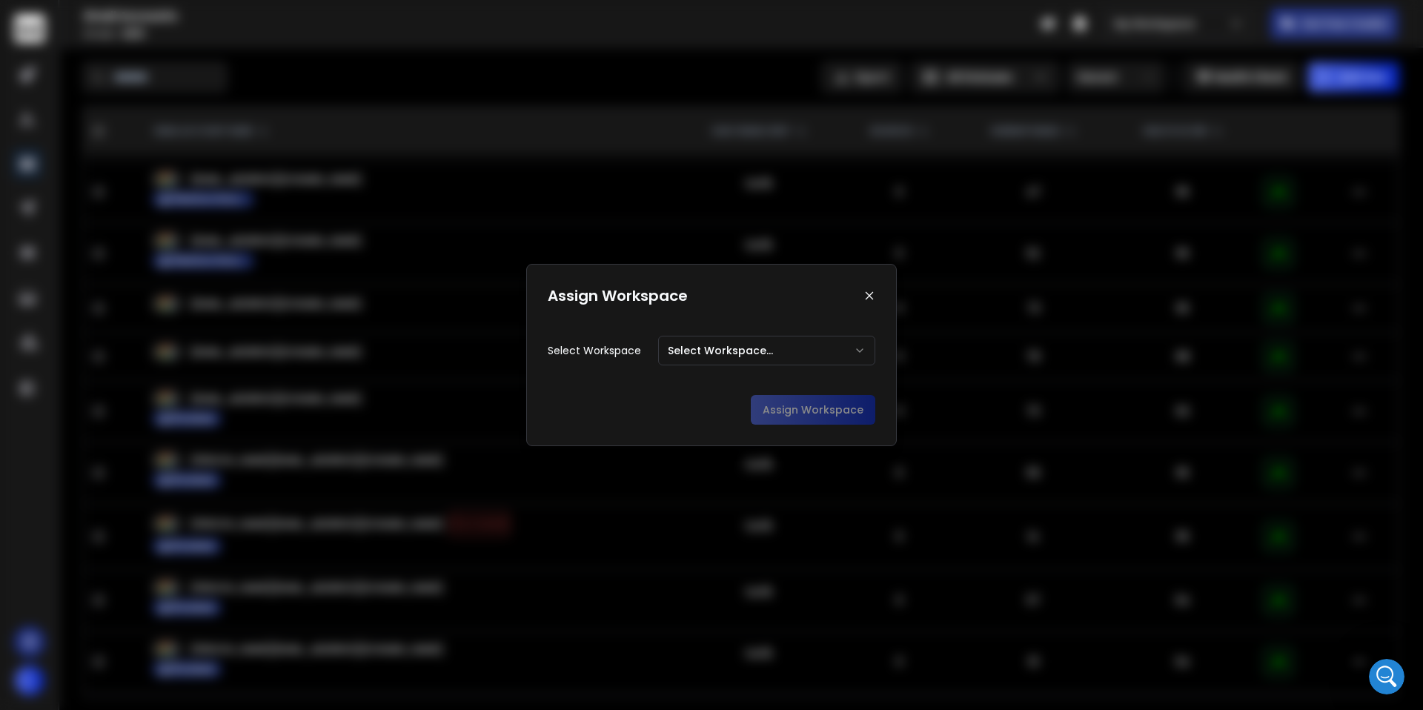
click at [740, 351] on button "Select Workspace..." at bounding box center [766, 351] width 217 height 30
click at [794, 408] on button "Assign Workspace" at bounding box center [813, 410] width 125 height 30
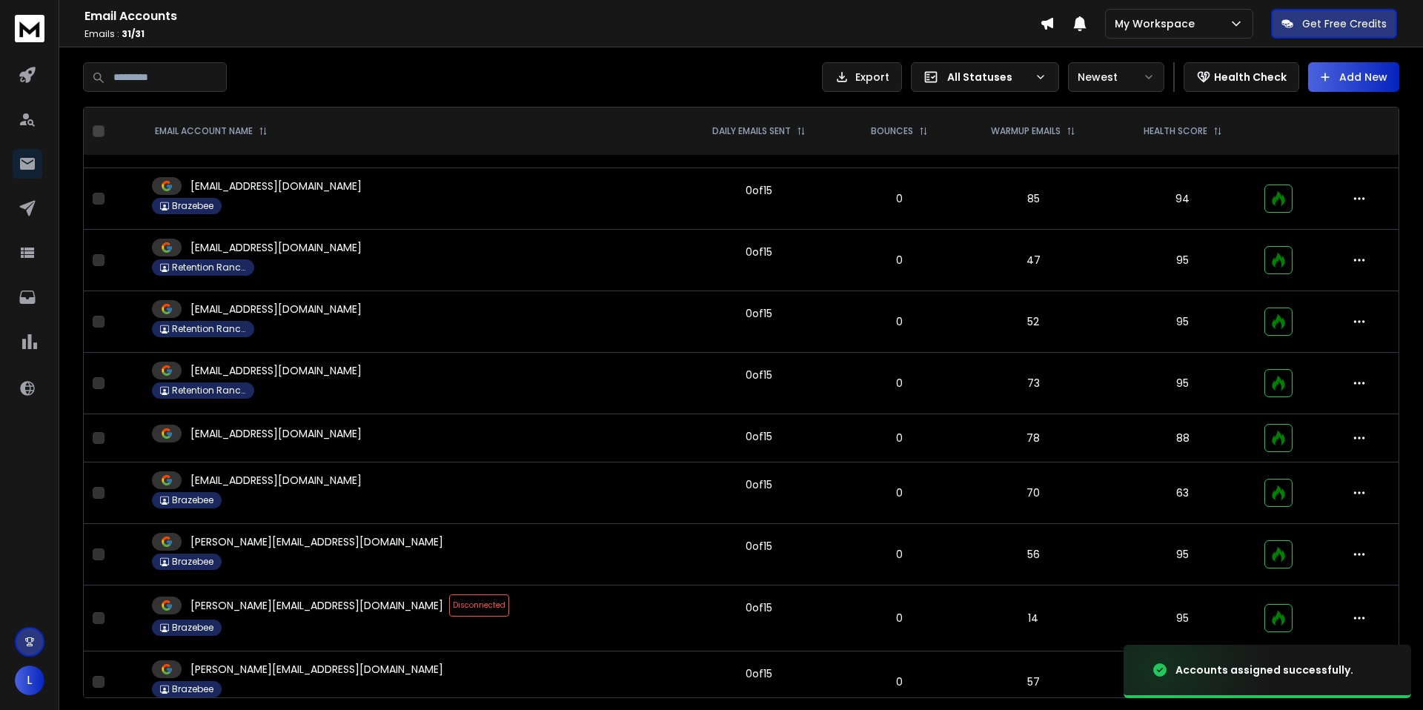
scroll to position [731, 0]
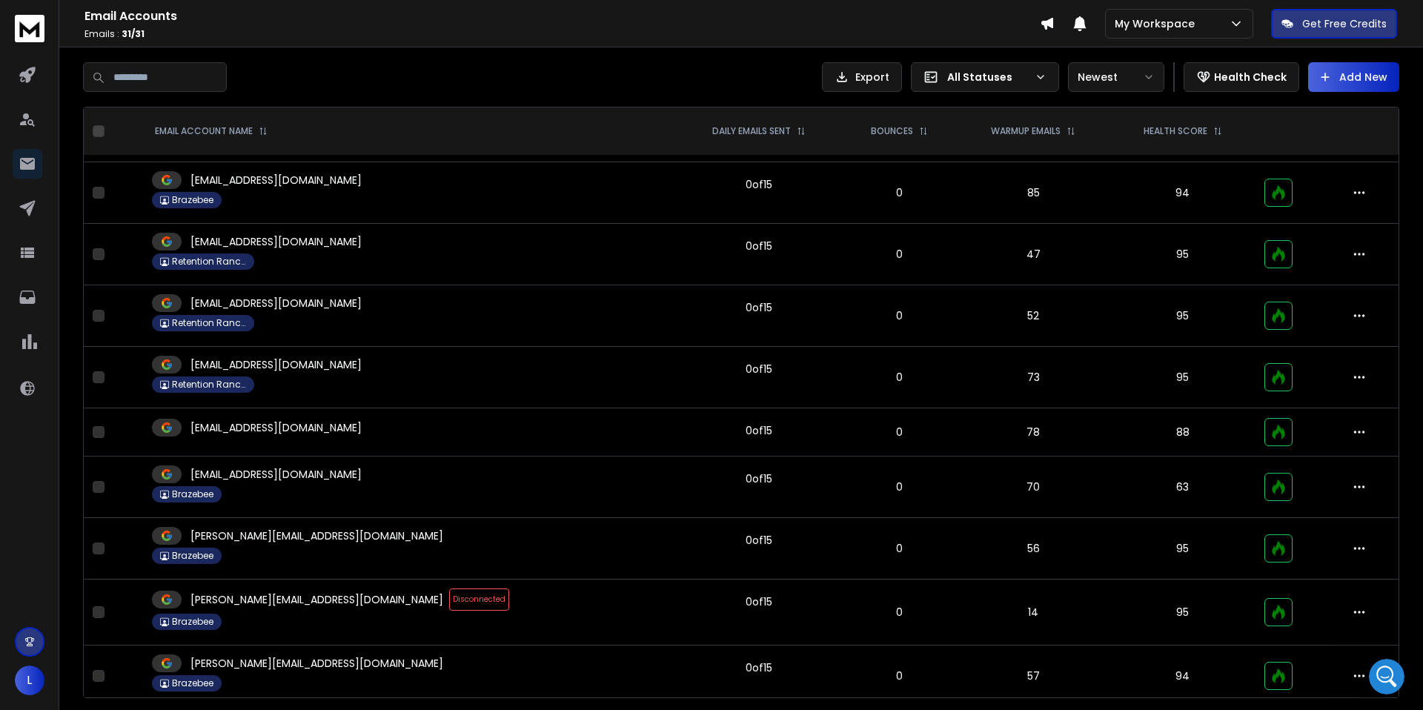
click at [1353, 429] on icon at bounding box center [1359, 431] width 13 height 13
click at [1304, 512] on div "Assign to workspace" at bounding box center [1325, 511] width 117 height 24
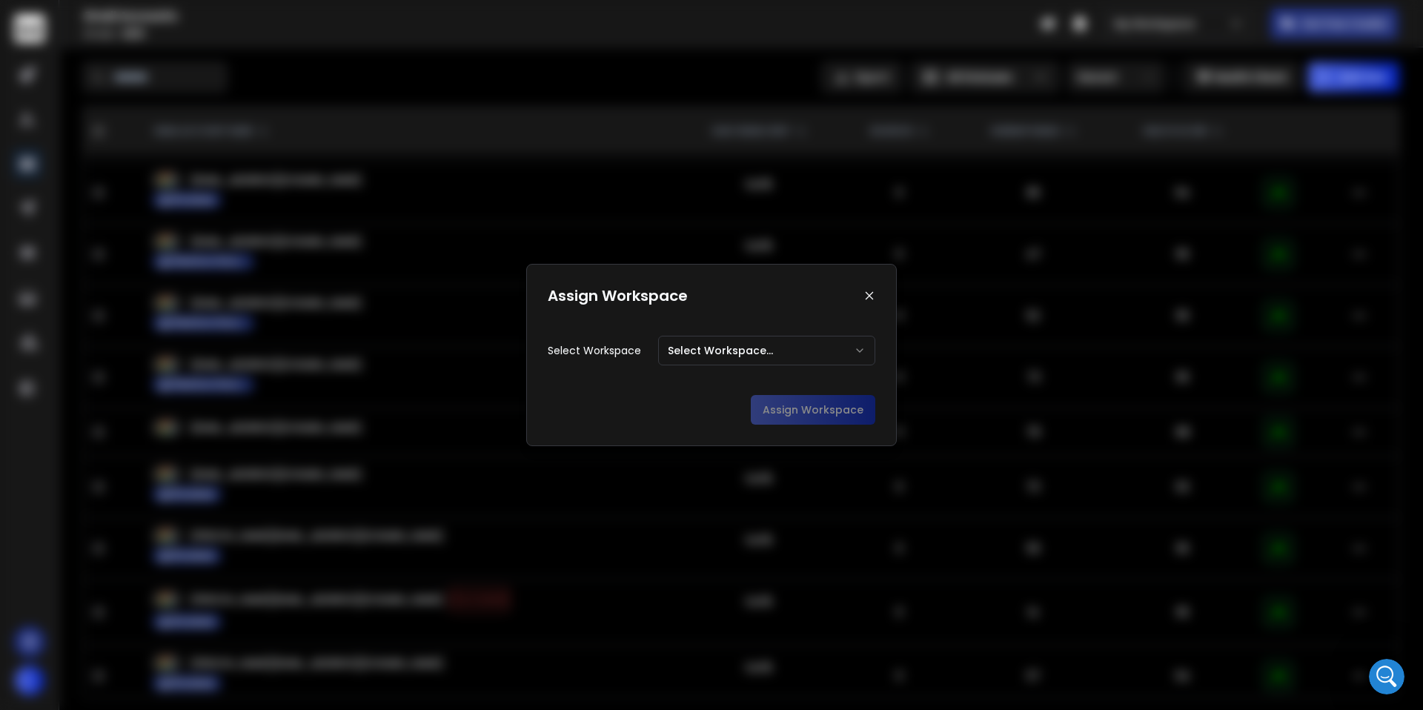
click at [773, 334] on div "Assign Workspace" at bounding box center [712, 310] width 328 height 50
click at [730, 351] on button "Select Workspace..." at bounding box center [766, 351] width 217 height 30
click at [804, 408] on button "Assign Workspace" at bounding box center [813, 410] width 125 height 30
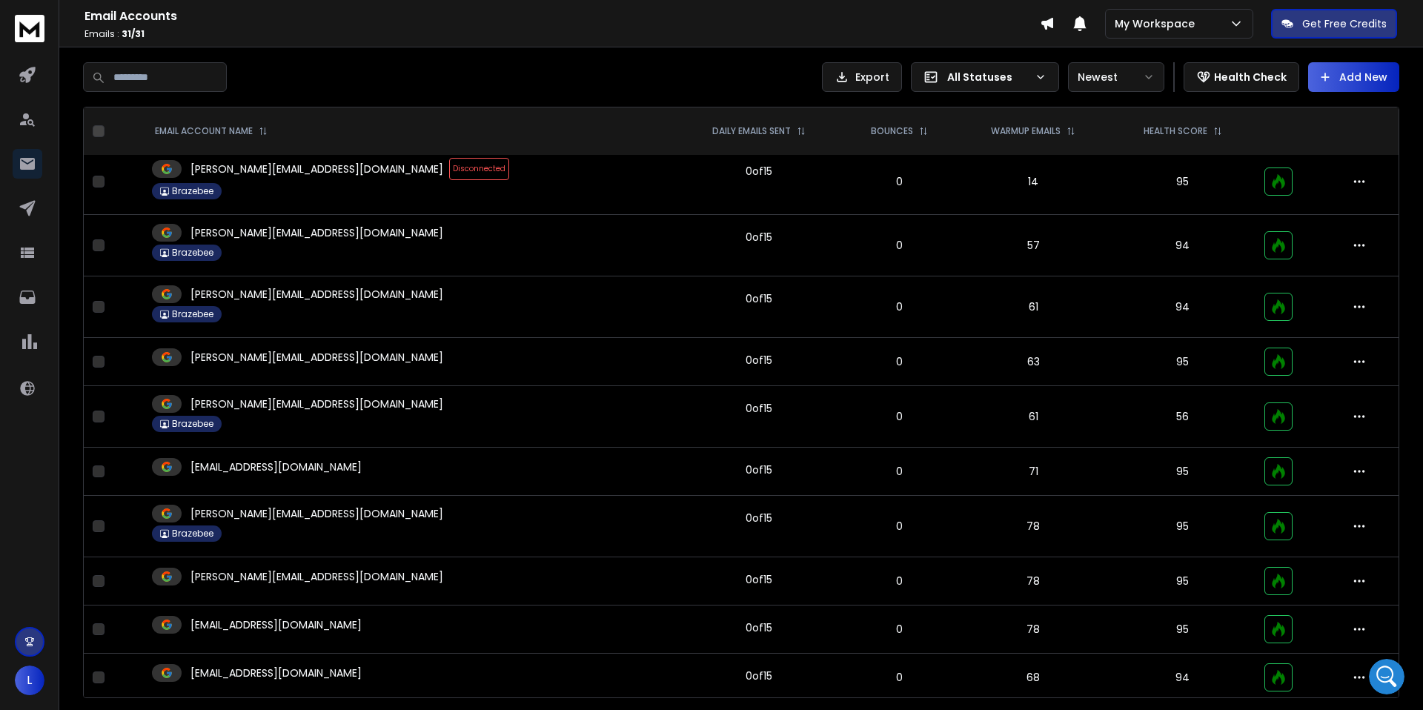
scroll to position [1183, 0]
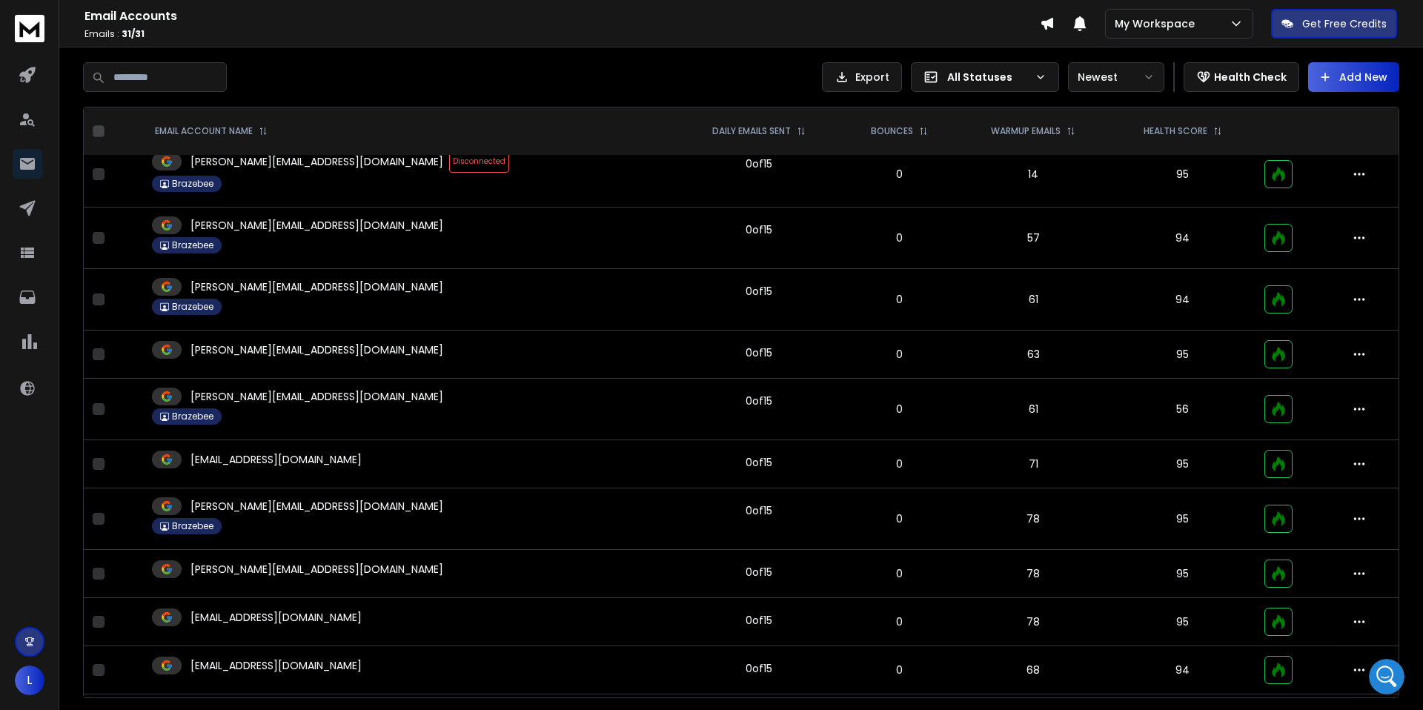
click at [1355, 458] on icon at bounding box center [1359, 463] width 13 height 13
click at [1316, 545] on div "Assign to workspace" at bounding box center [1325, 543] width 117 height 24
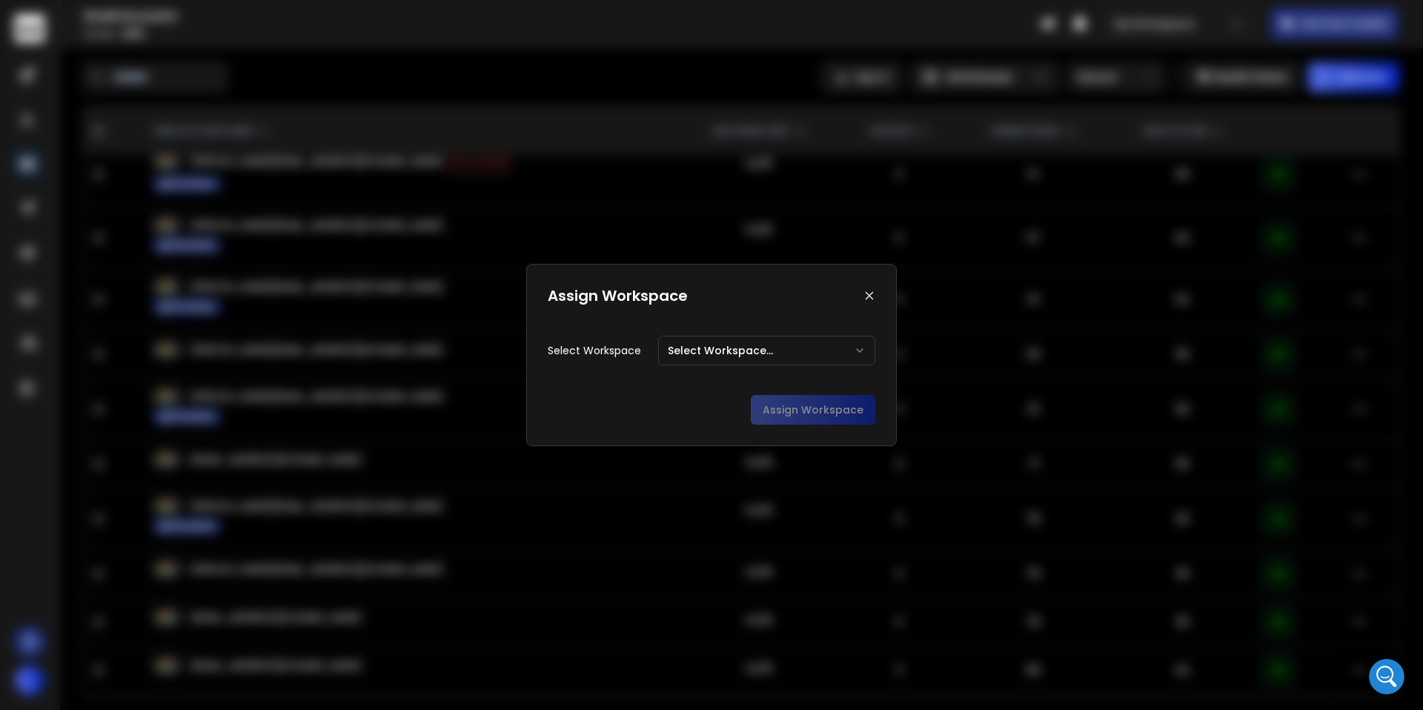
click at [729, 354] on button "Select Workspace..." at bounding box center [766, 351] width 217 height 30
click at [798, 417] on button "Assign Workspace" at bounding box center [813, 410] width 125 height 30
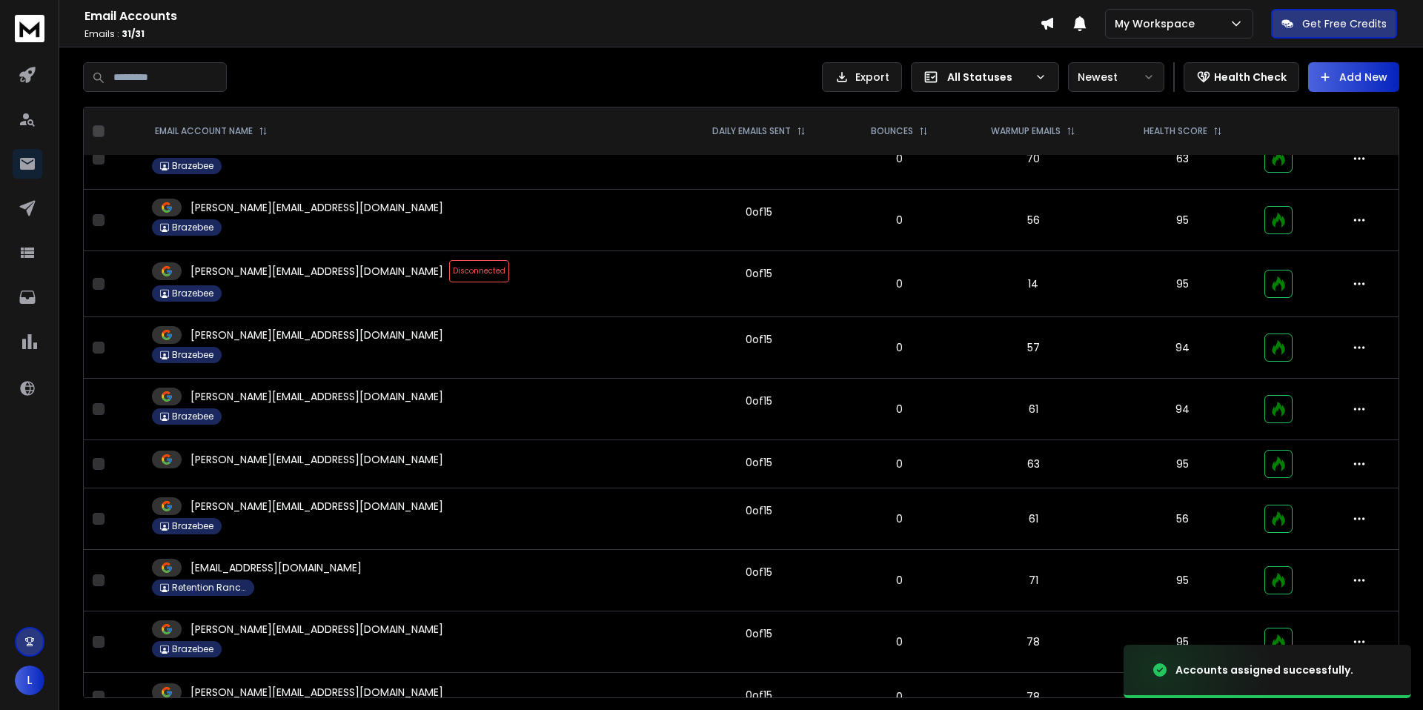
scroll to position [1318, 0]
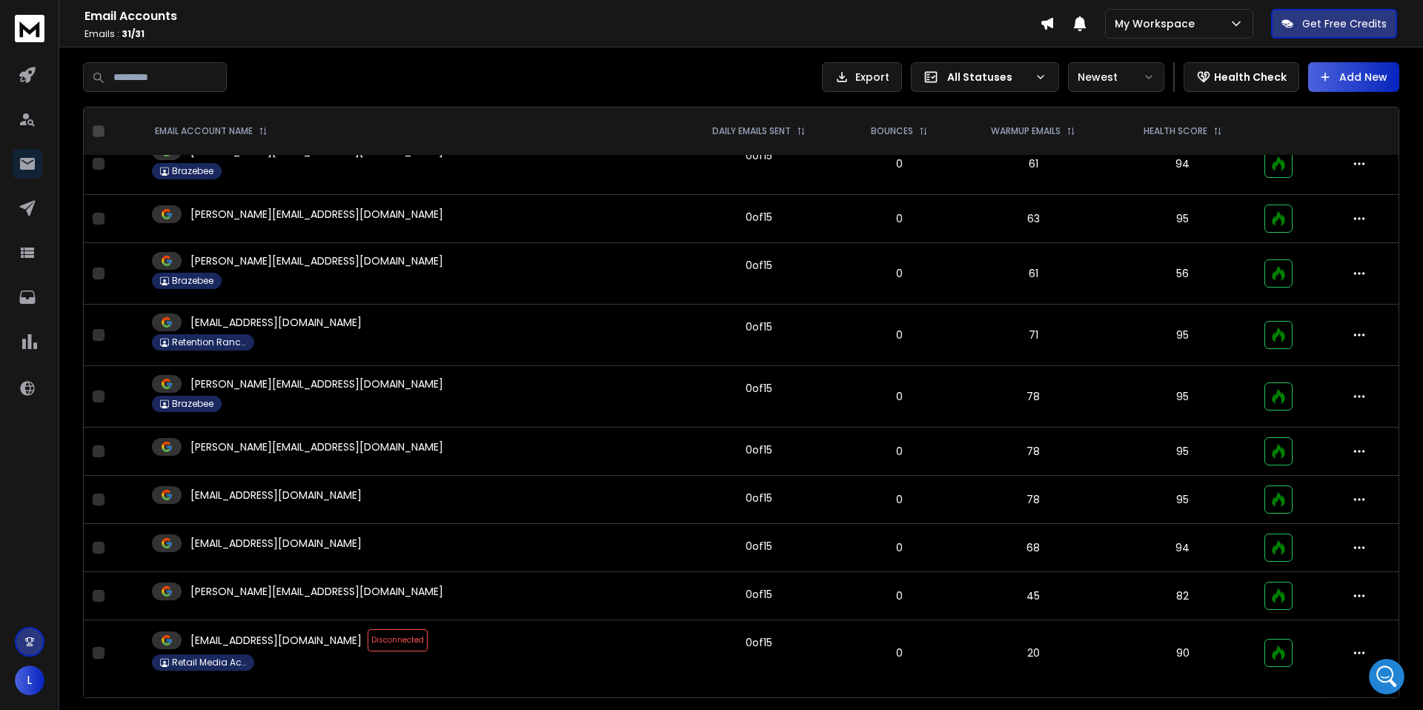
click at [1353, 451] on icon at bounding box center [1359, 451] width 13 height 13
click at [1306, 534] on div "Assign to workspace" at bounding box center [1325, 530] width 117 height 24
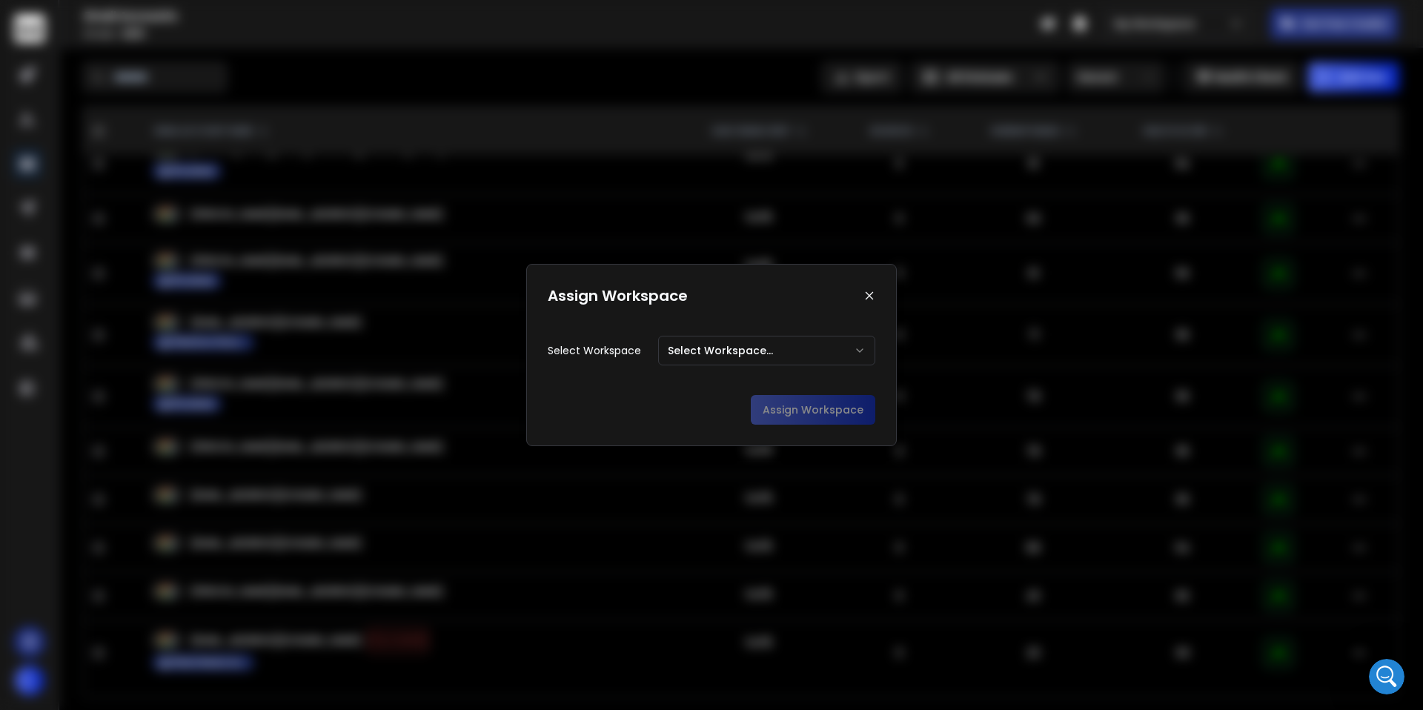
click at [740, 355] on button "Select Workspace..." at bounding box center [766, 351] width 217 height 30
click at [807, 409] on button "Assign Workspace" at bounding box center [813, 410] width 125 height 30
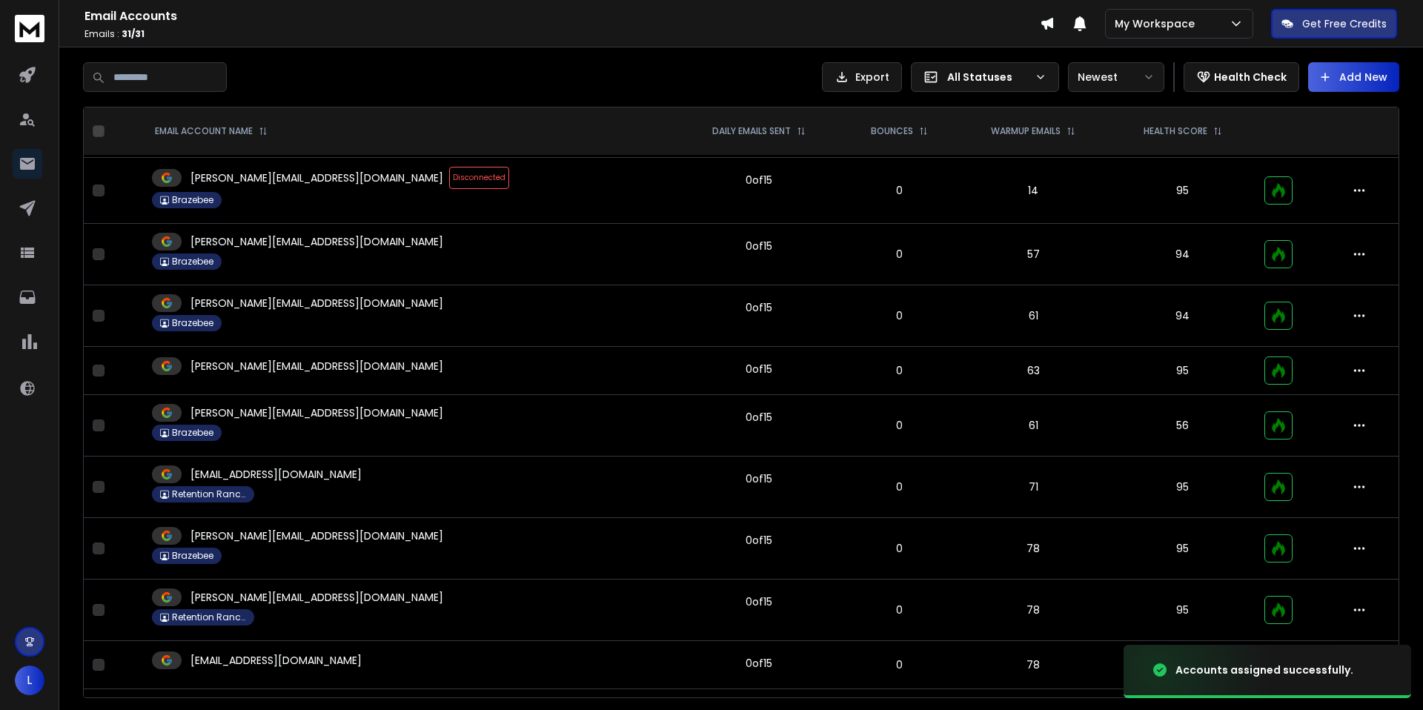
scroll to position [1332, 0]
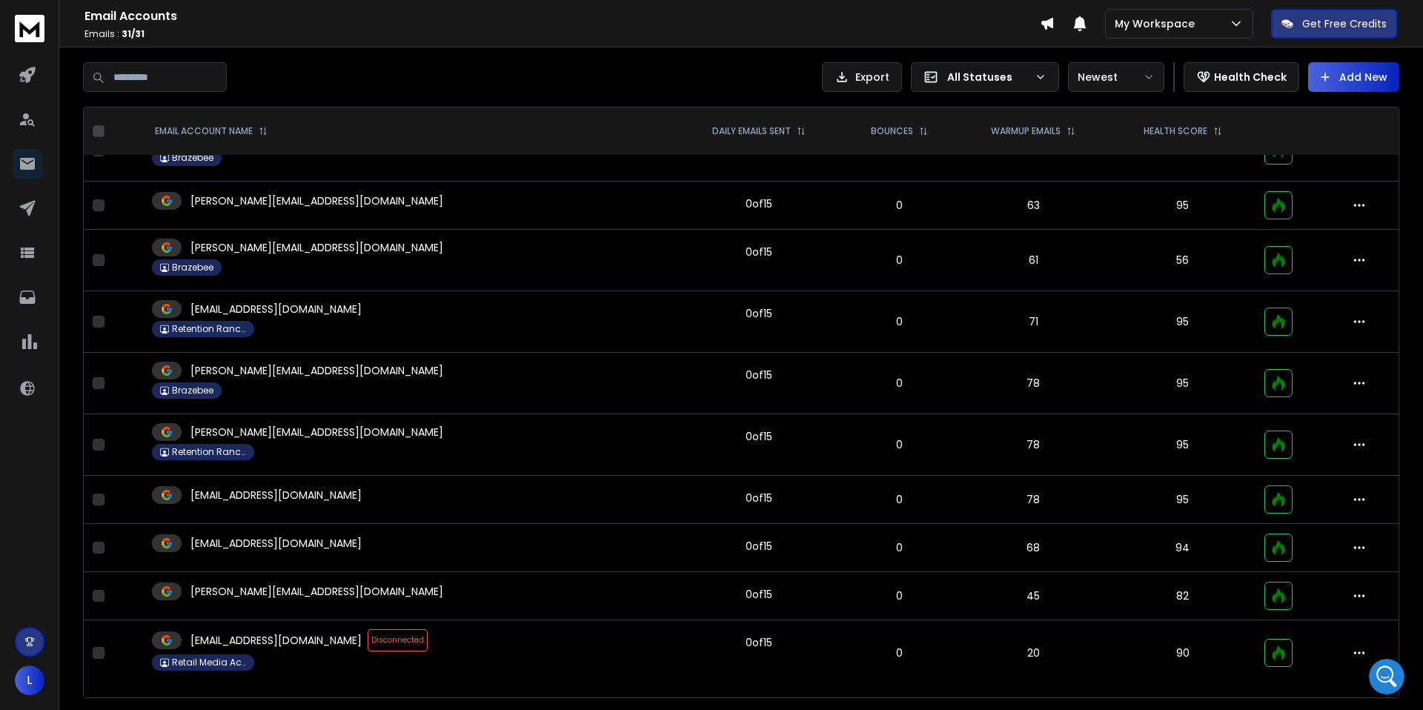
click at [1358, 500] on icon at bounding box center [1359, 499] width 13 height 13
click at [1311, 578] on div "Assign to workspace" at bounding box center [1325, 578] width 117 height 24
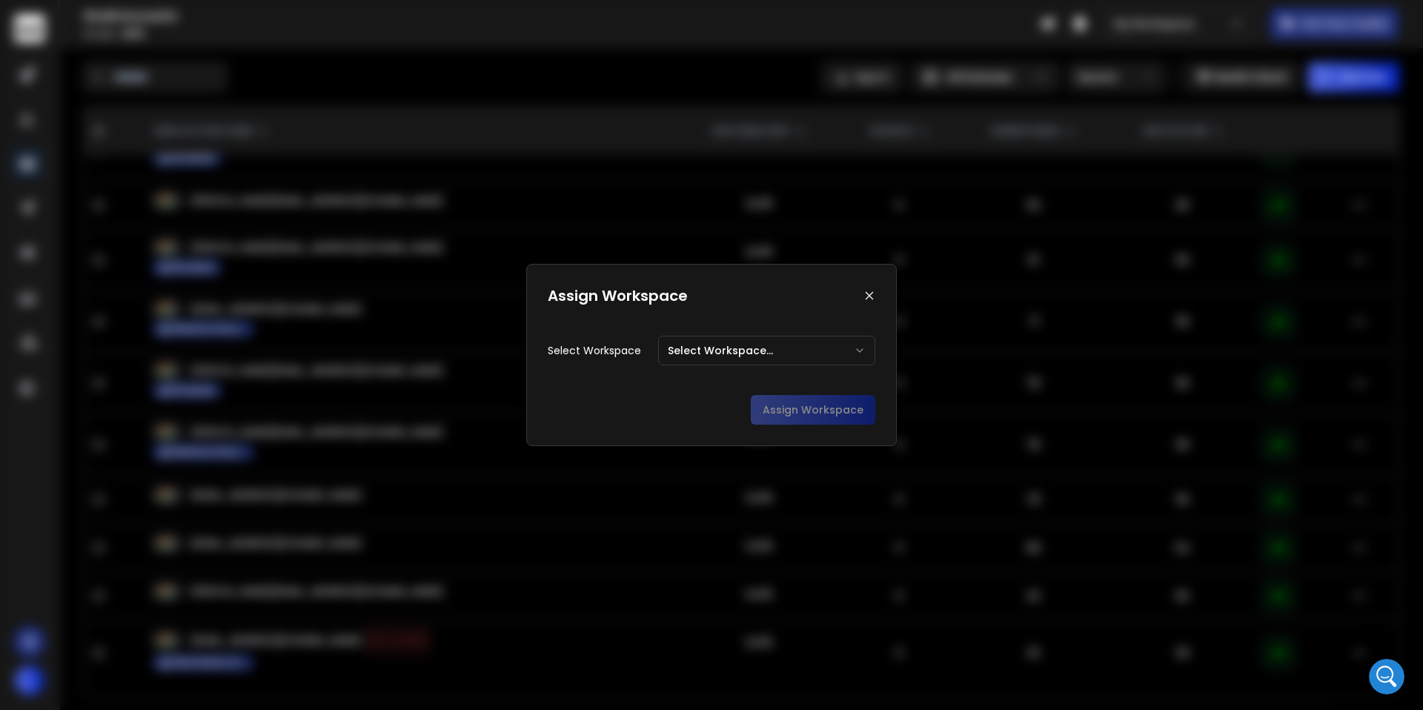
click at [762, 345] on button "Select Workspace..." at bounding box center [766, 351] width 217 height 30
click at [794, 416] on button "Assign Workspace" at bounding box center [813, 410] width 125 height 30
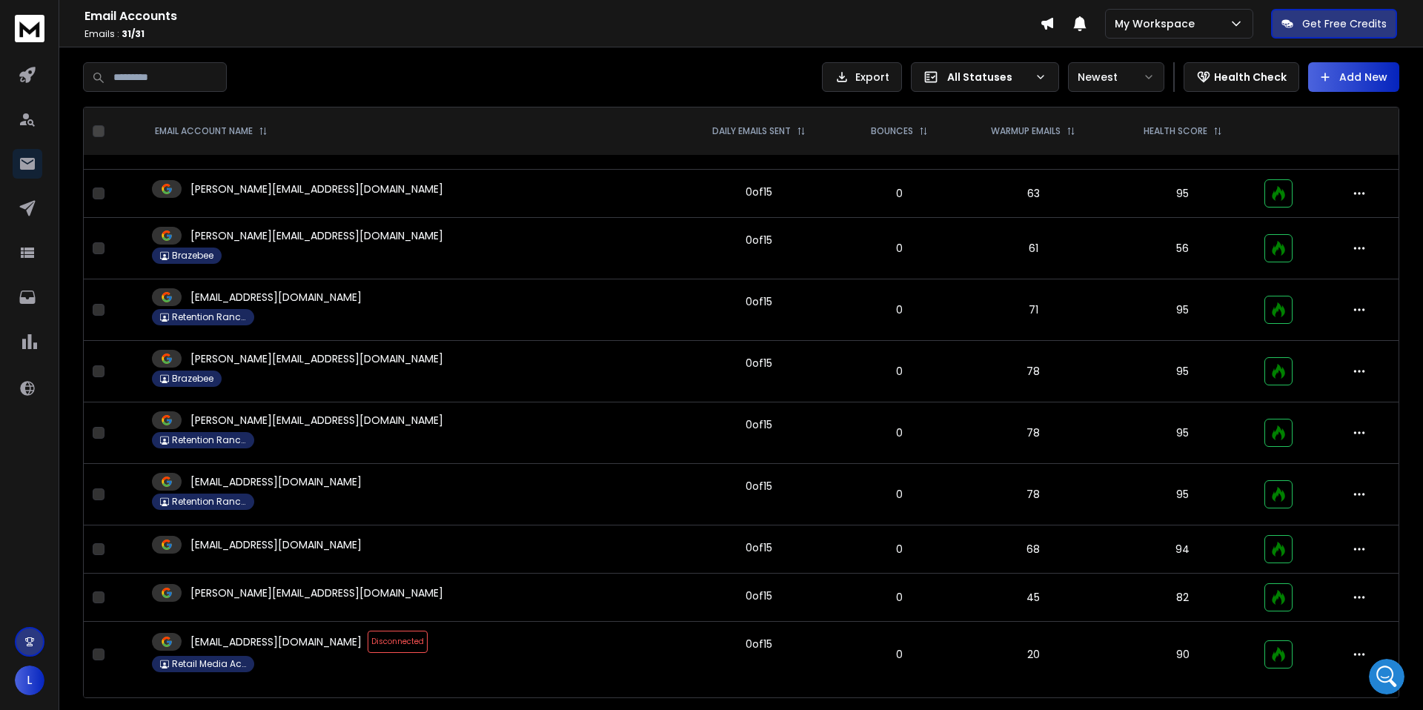
scroll to position [1345, 0]
click at [1356, 545] on icon at bounding box center [1359, 547] width 13 height 13
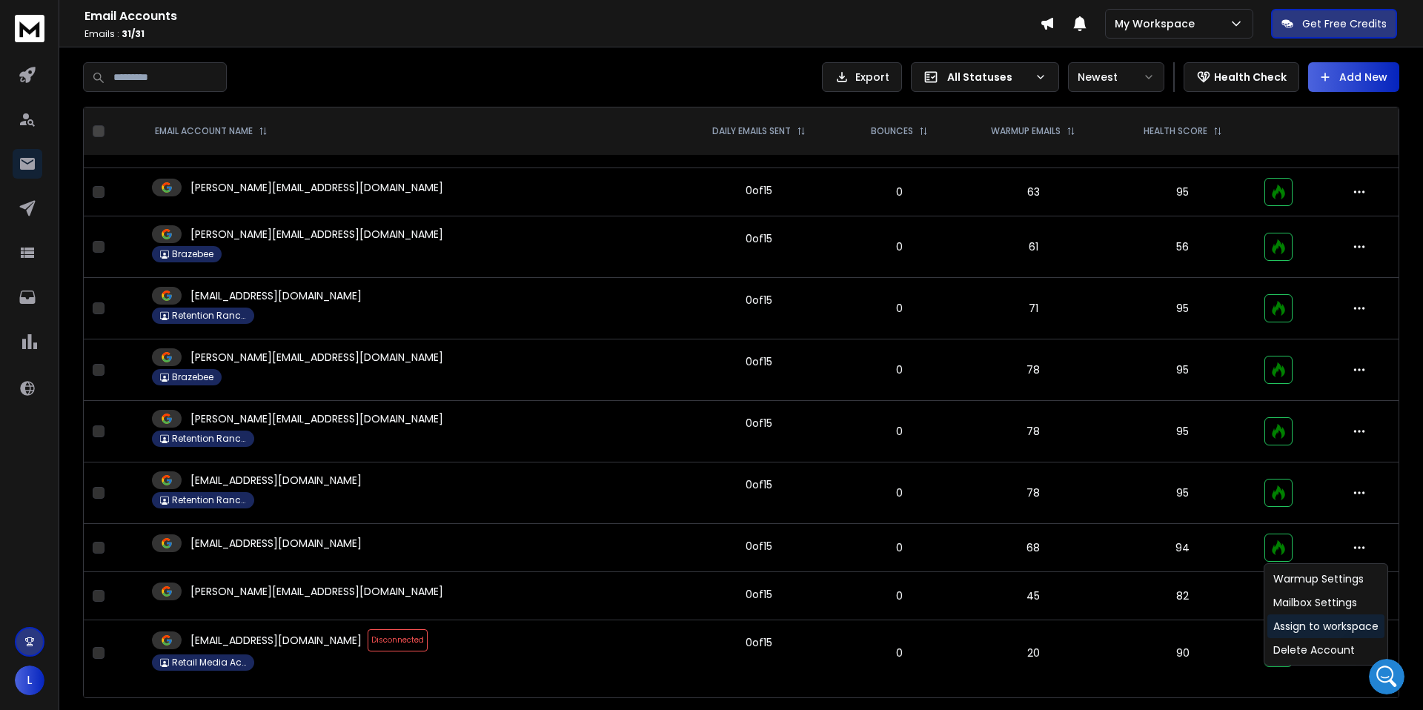
click at [1305, 623] on div "Assign to workspace" at bounding box center [1325, 626] width 117 height 24
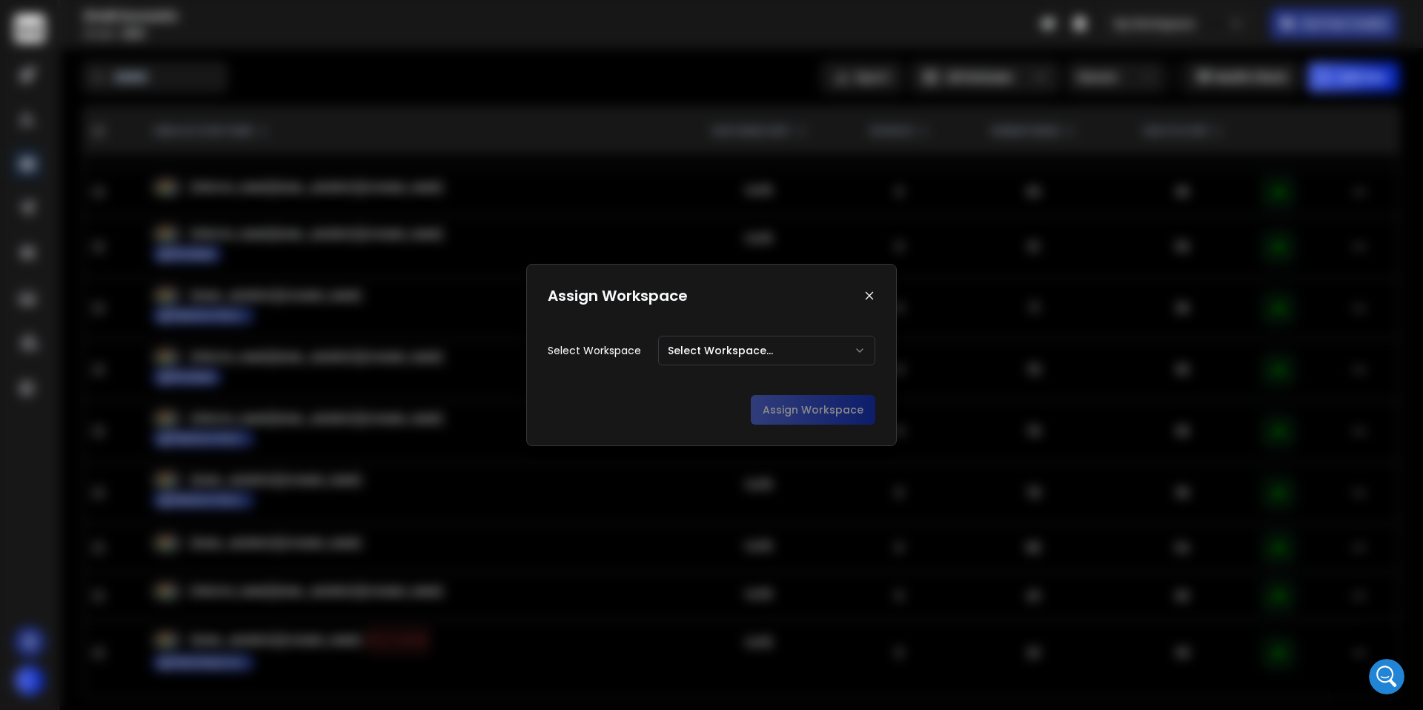
click at [711, 365] on body "Your warmest leads are on your site – Turn visits into conversations Reach Out …" at bounding box center [711, 355] width 1423 height 710
click at [803, 415] on button "Assign Workspace" at bounding box center [813, 410] width 125 height 30
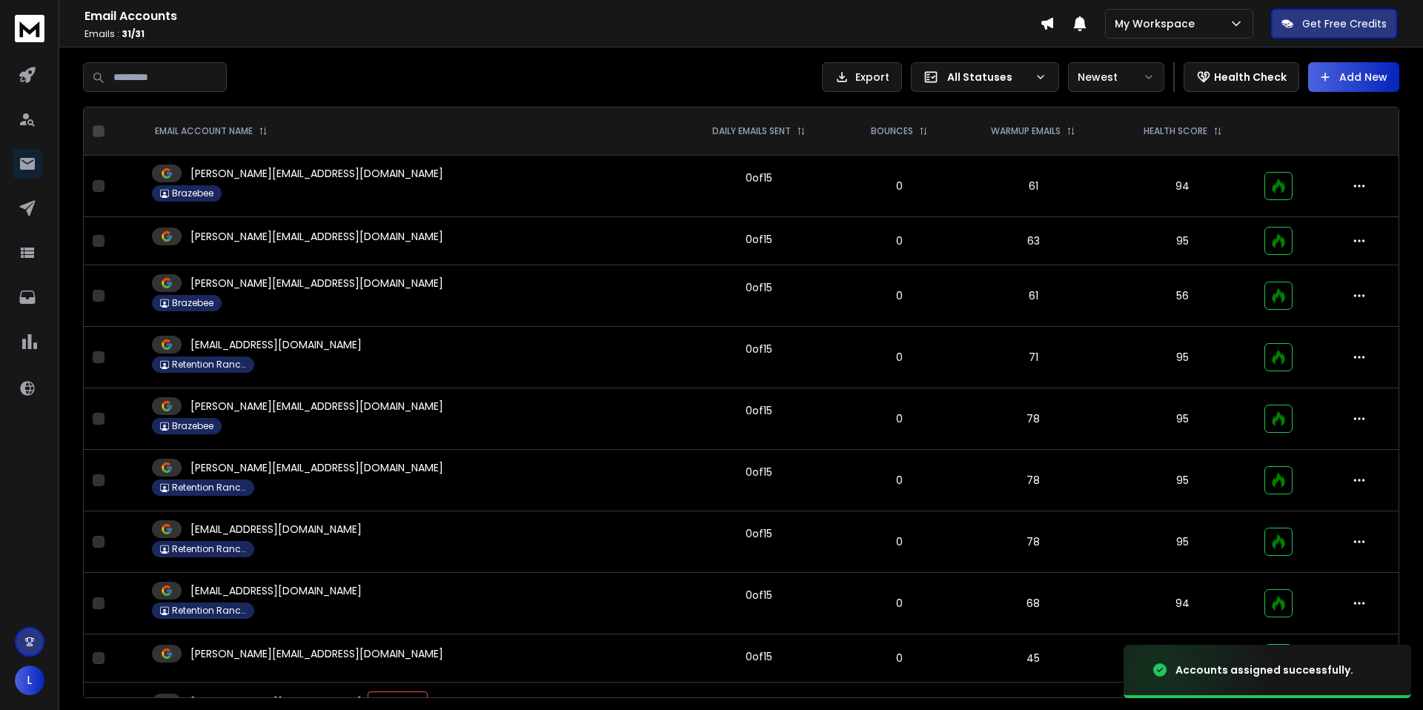
scroll to position [1358, 0]
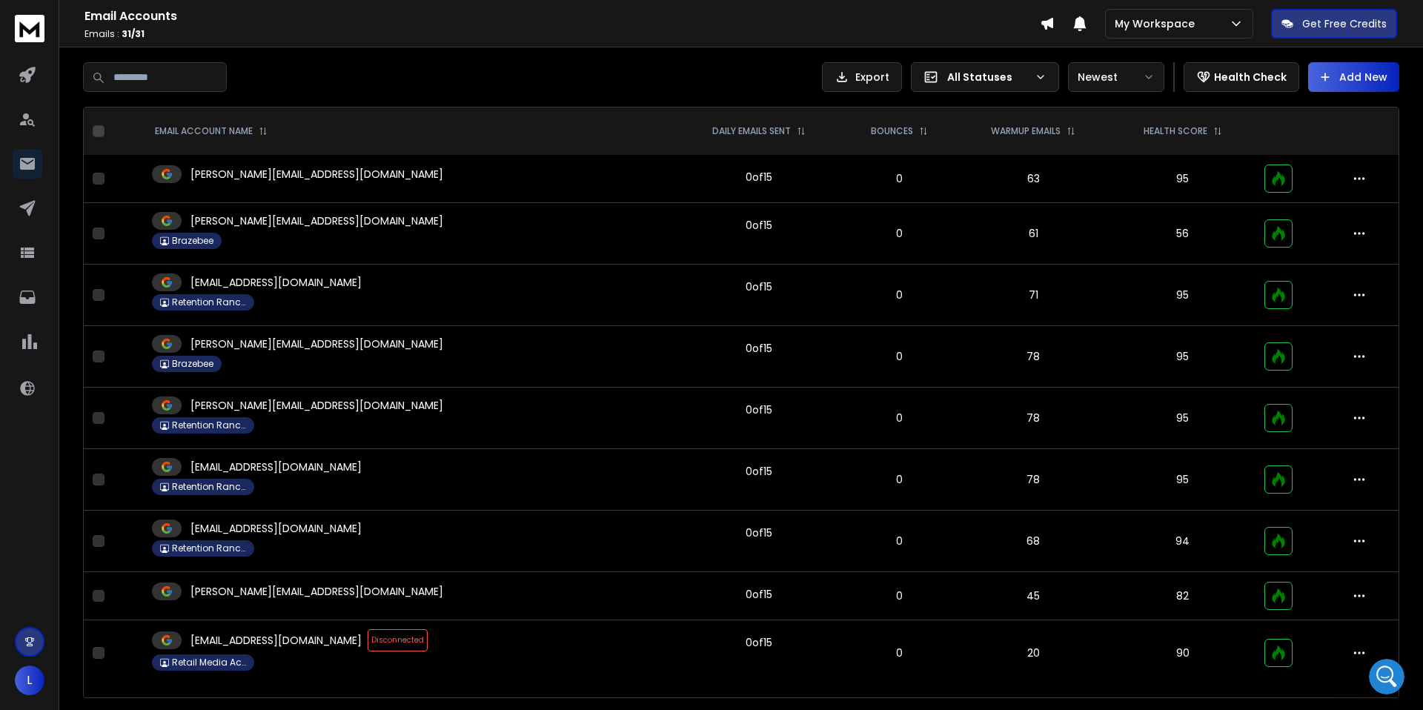
click at [1358, 595] on icon at bounding box center [1359, 595] width 11 height 2
click at [1292, 545] on div "Assign to workspace" at bounding box center [1325, 541] width 117 height 24
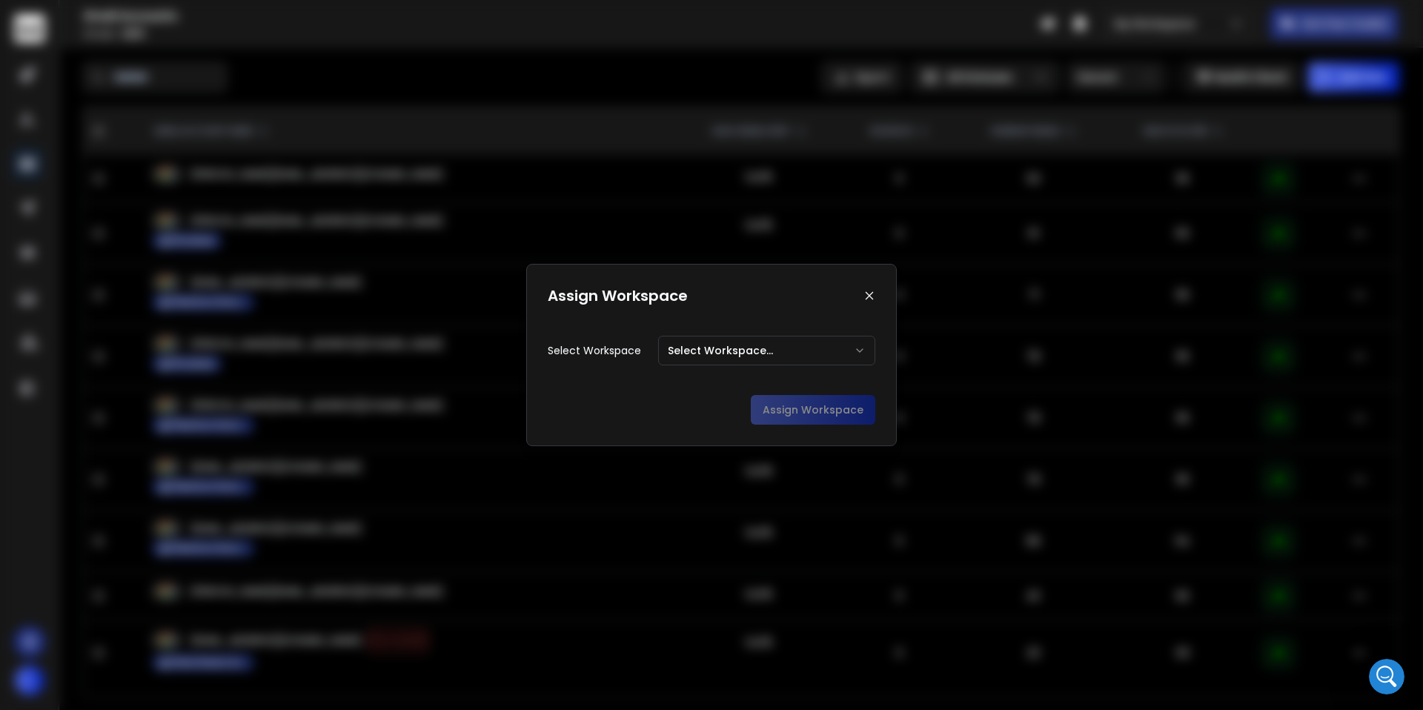
click at [737, 344] on button "Select Workspace..." at bounding box center [766, 351] width 217 height 30
click at [812, 413] on button "Assign Workspace" at bounding box center [813, 410] width 125 height 30
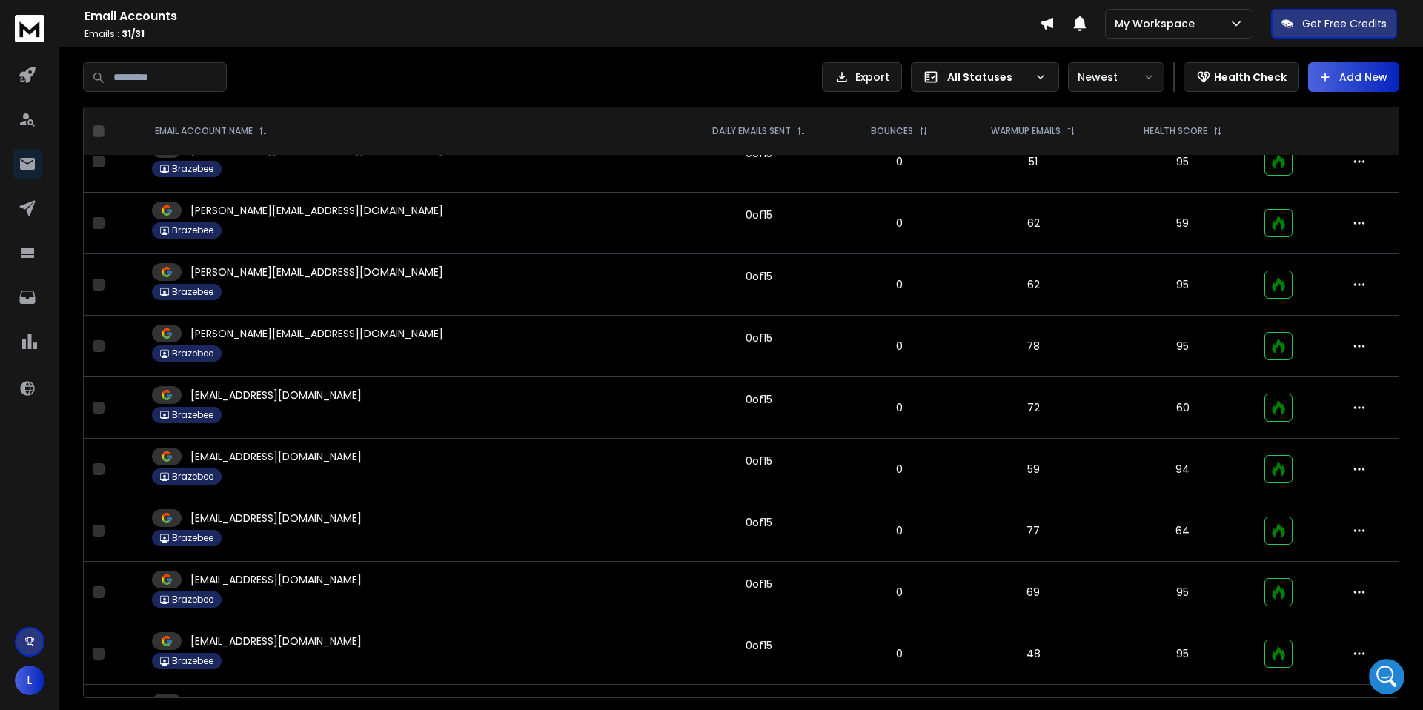
scroll to position [365, 0]
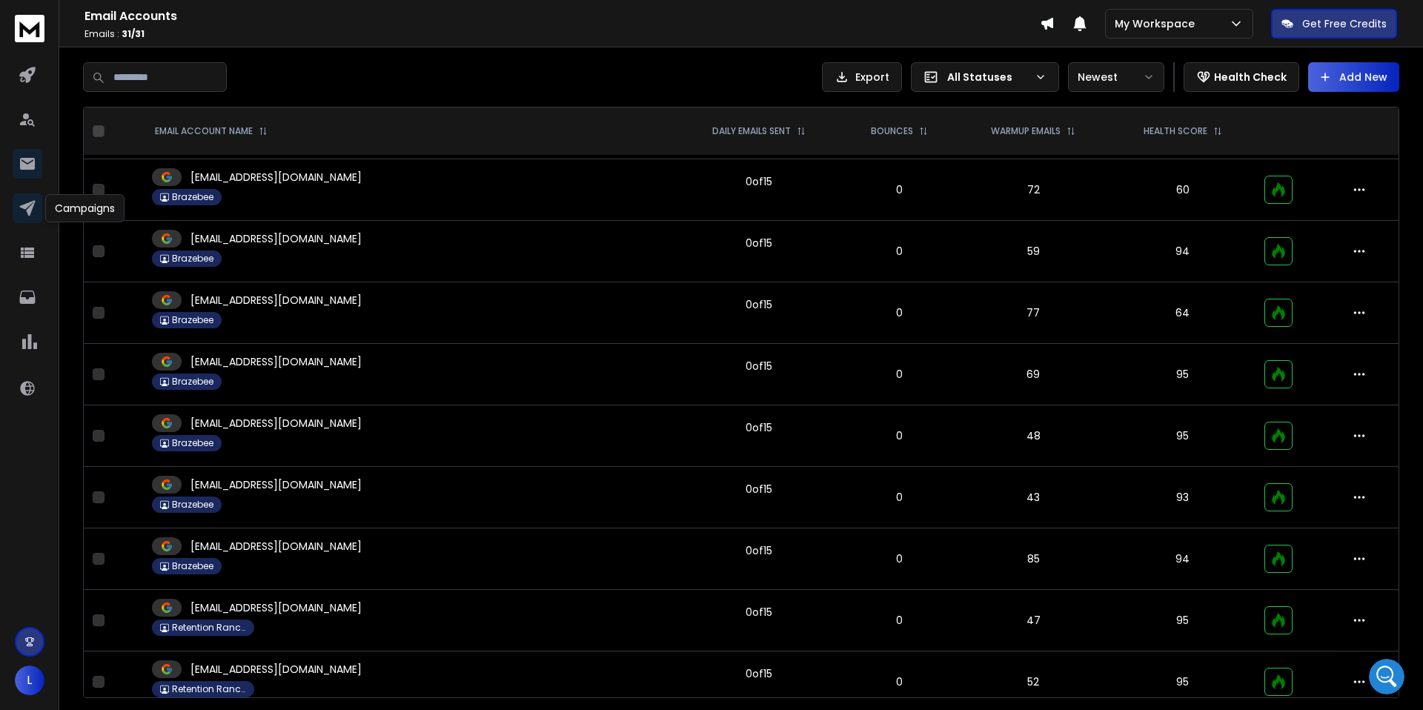
click at [27, 204] on icon at bounding box center [27, 208] width 16 height 16
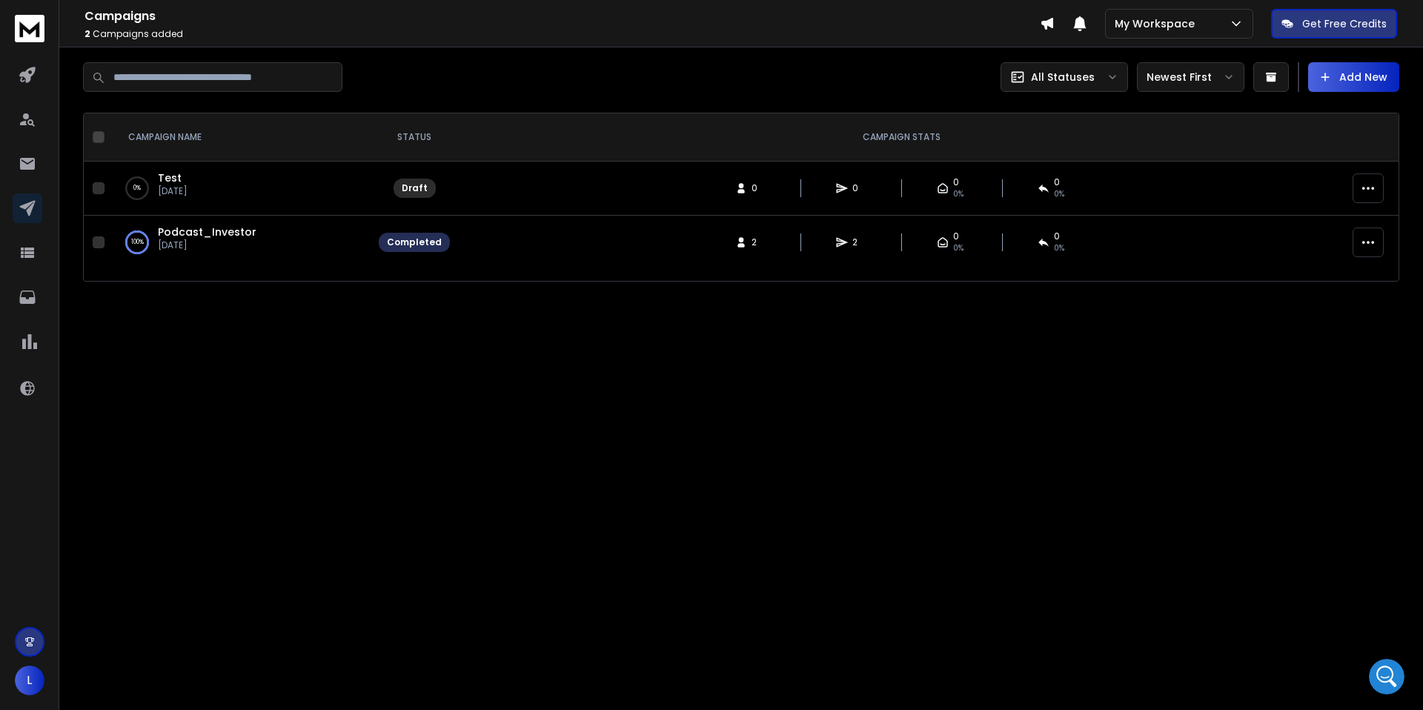
click at [221, 228] on span "Podcast_Investor" at bounding box center [207, 232] width 99 height 15
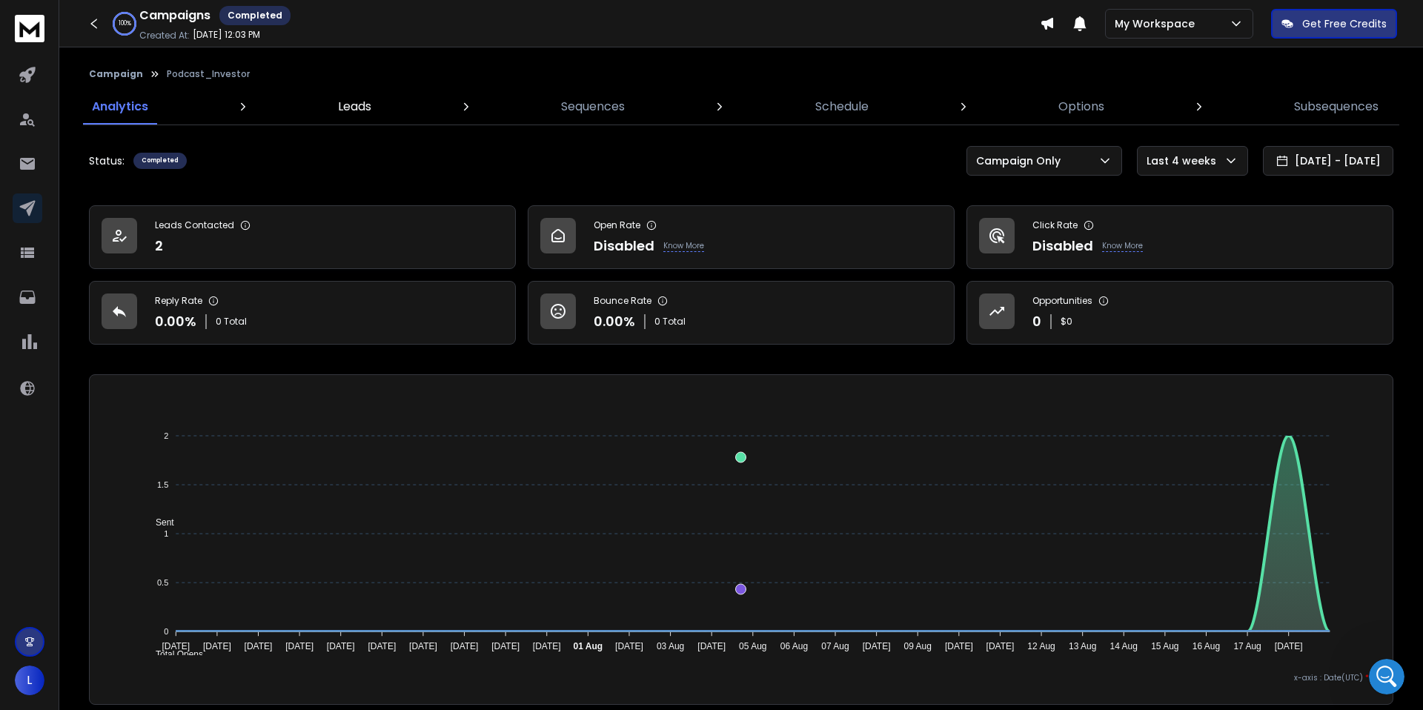
click at [349, 107] on p "Leads" at bounding box center [354, 107] width 33 height 18
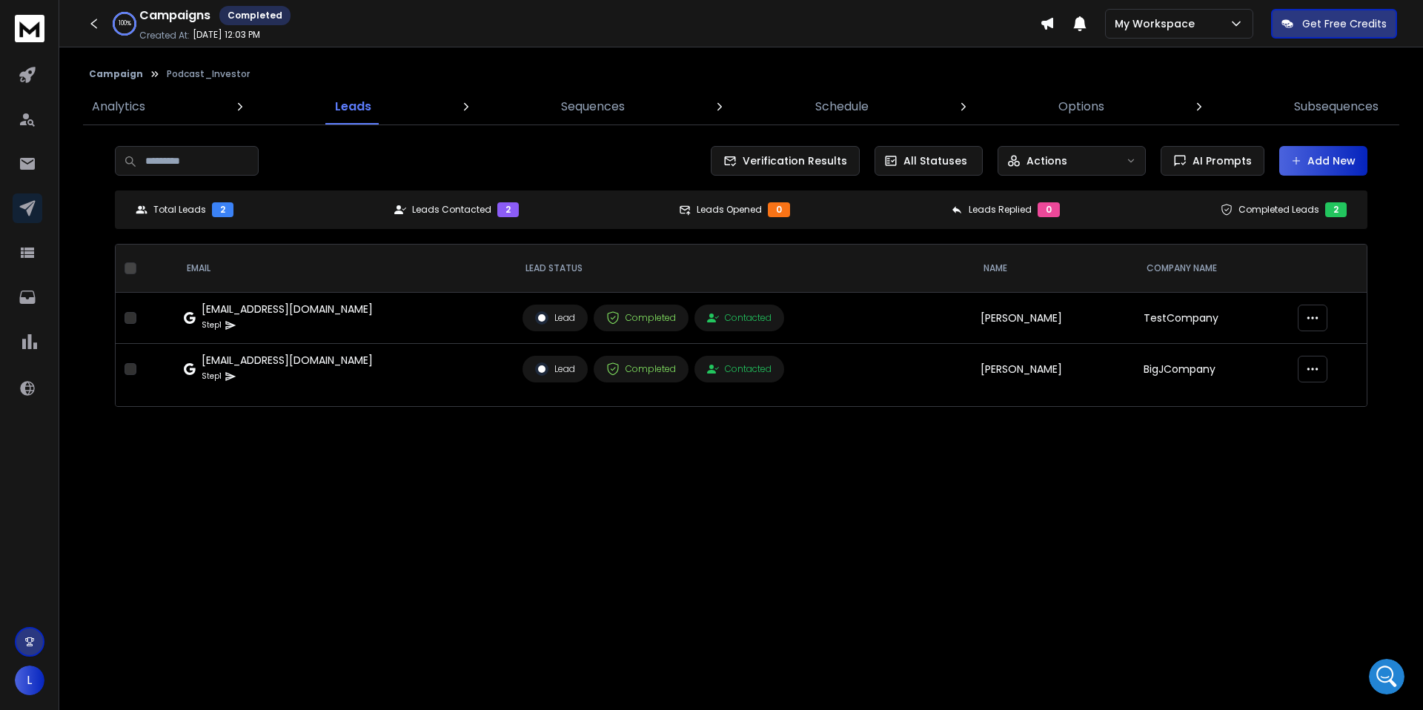
scroll to position [9122, 0]
click at [128, 370] on button "button" at bounding box center [131, 369] width 12 height 12
click at [127, 318] on button "button" at bounding box center [131, 318] width 12 height 12
click at [1222, 166] on div "Actions" at bounding box center [1182, 160] width 113 height 15
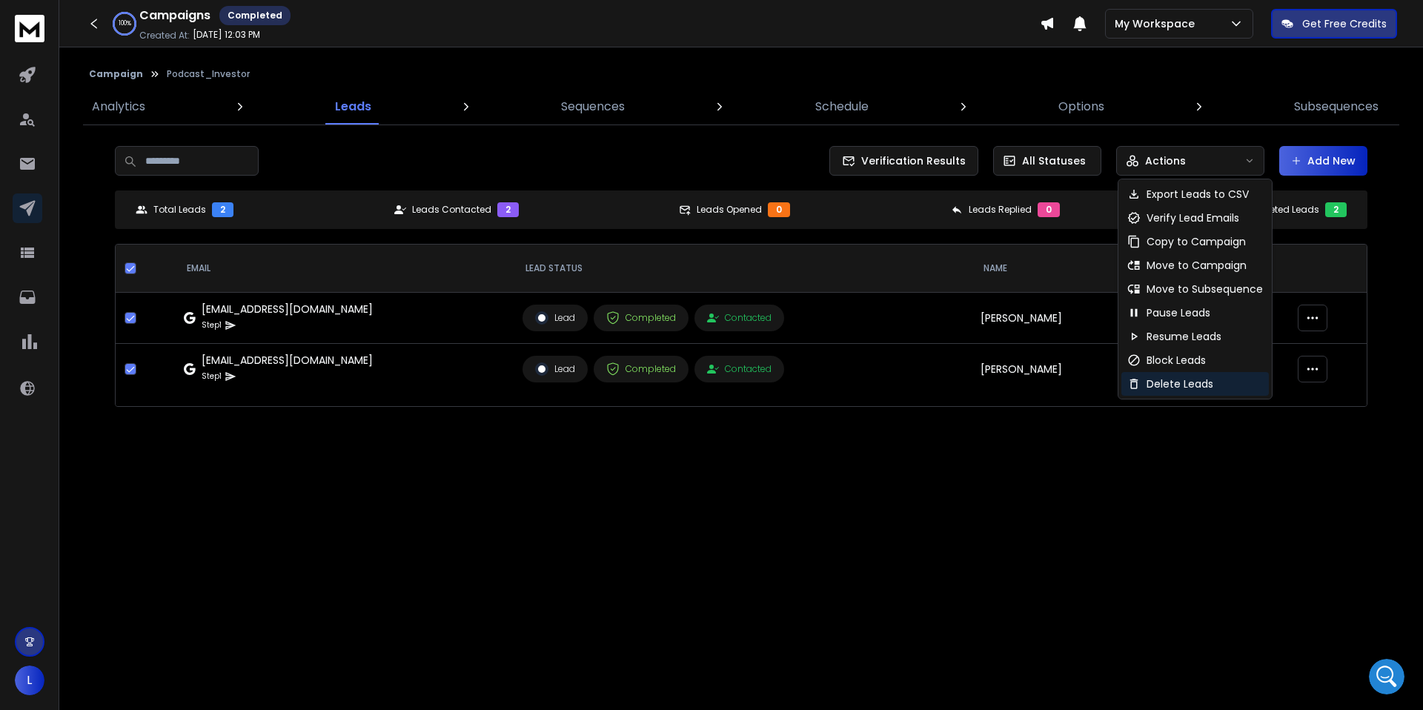
click at [1181, 385] on p "Delete Leads" at bounding box center [1180, 383] width 67 height 15
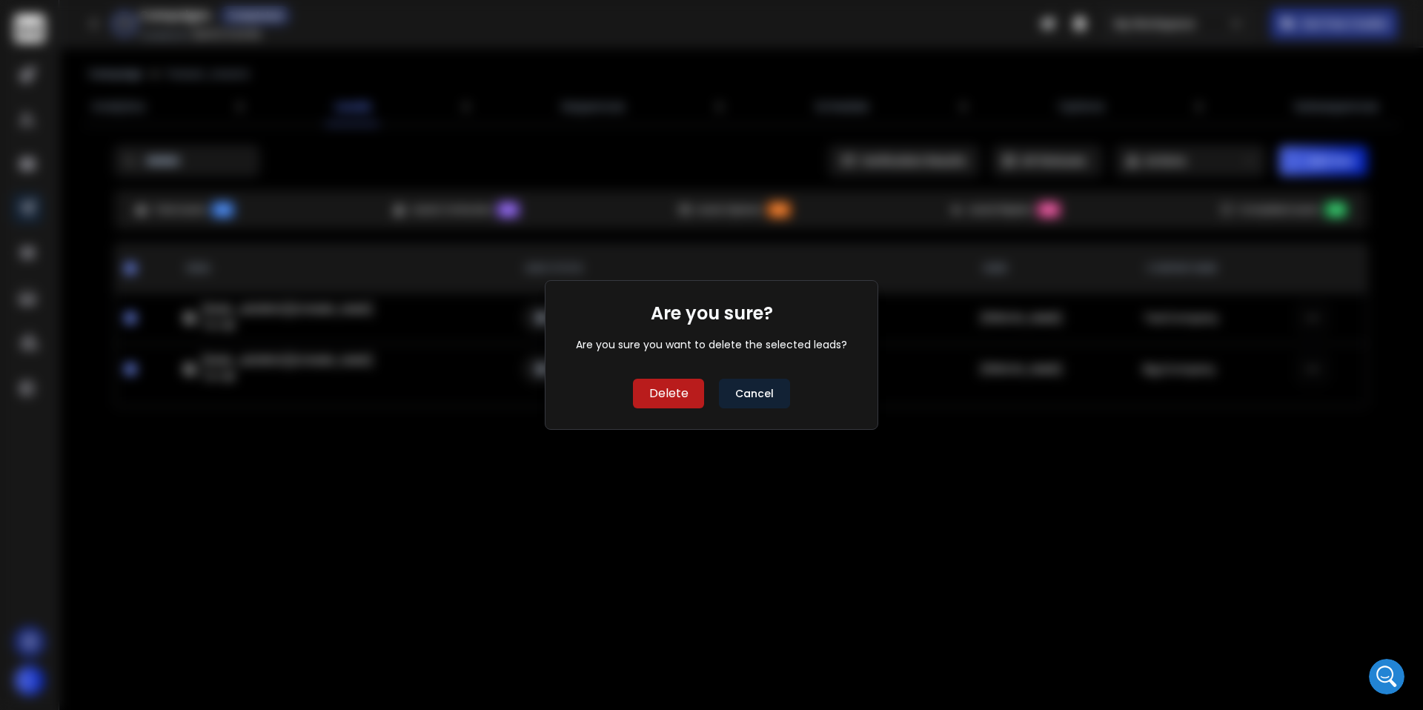
click at [680, 394] on button "Delete" at bounding box center [668, 394] width 71 height 30
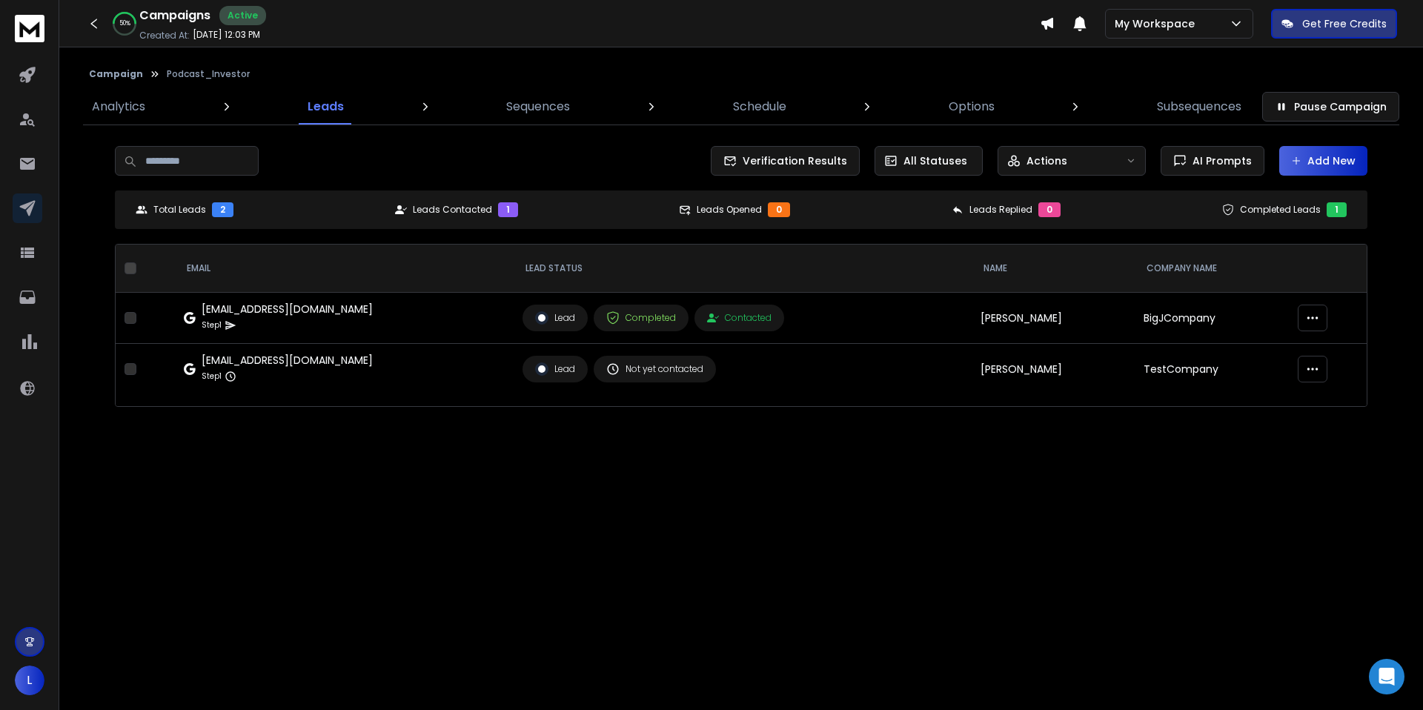
click at [303, 307] on div "johannesjeromebecker@gmail.com" at bounding box center [287, 309] width 171 height 15
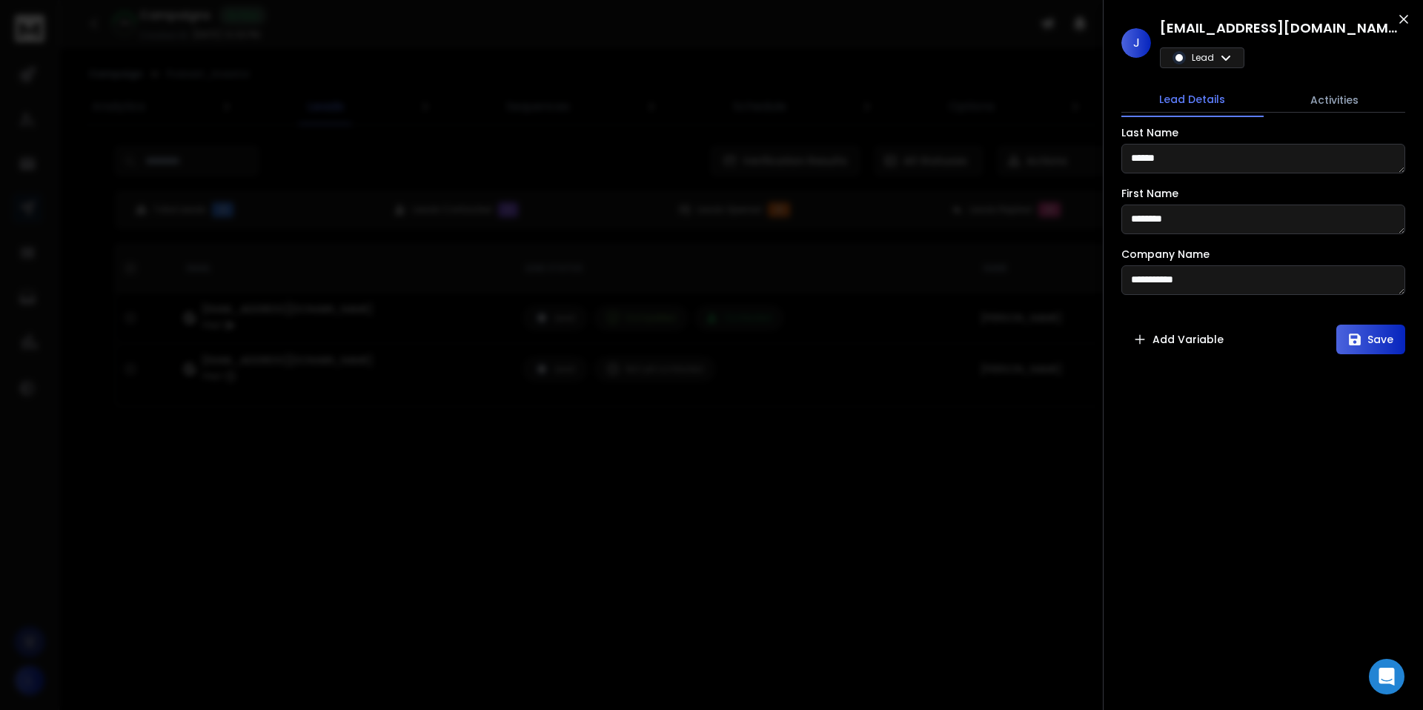
click at [1403, 21] on icon "button" at bounding box center [1403, 19] width 15 height 15
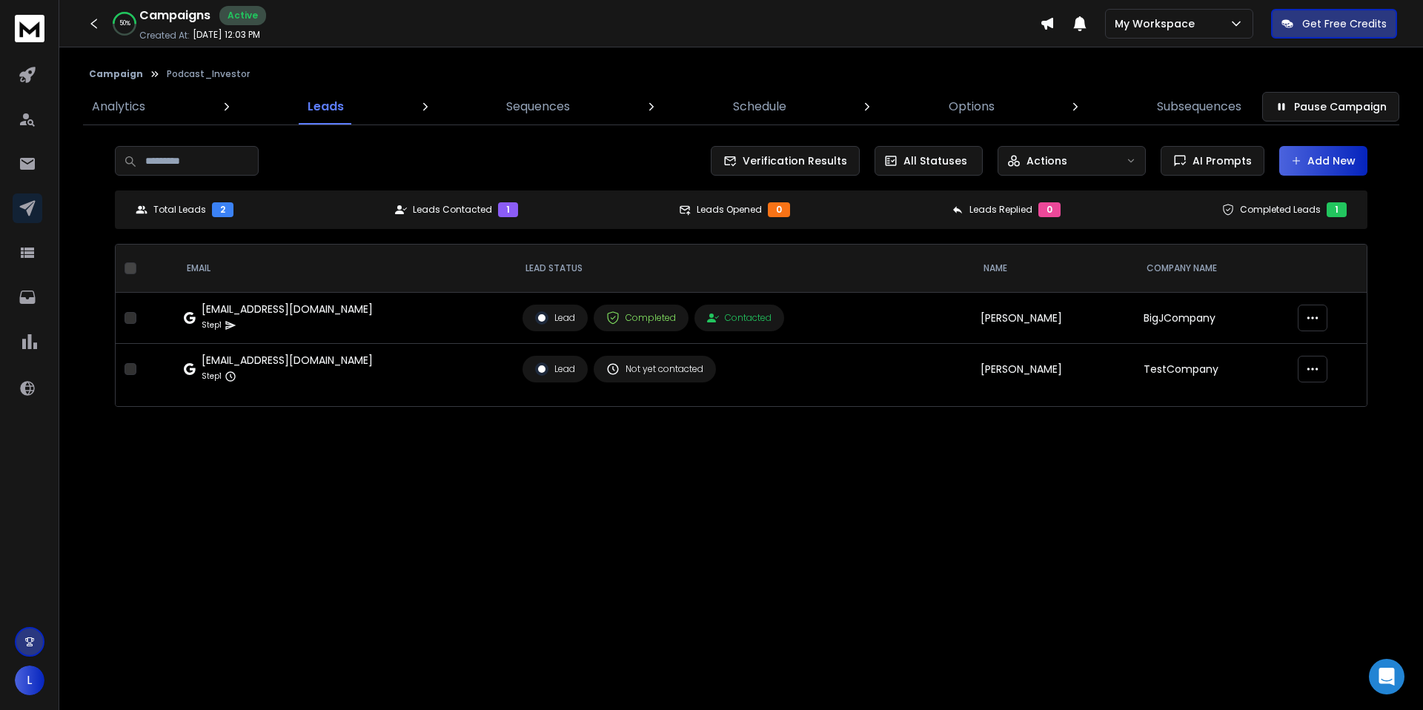
click at [296, 362] on div "haensch.lukas@gmail.com" at bounding box center [287, 360] width 171 height 15
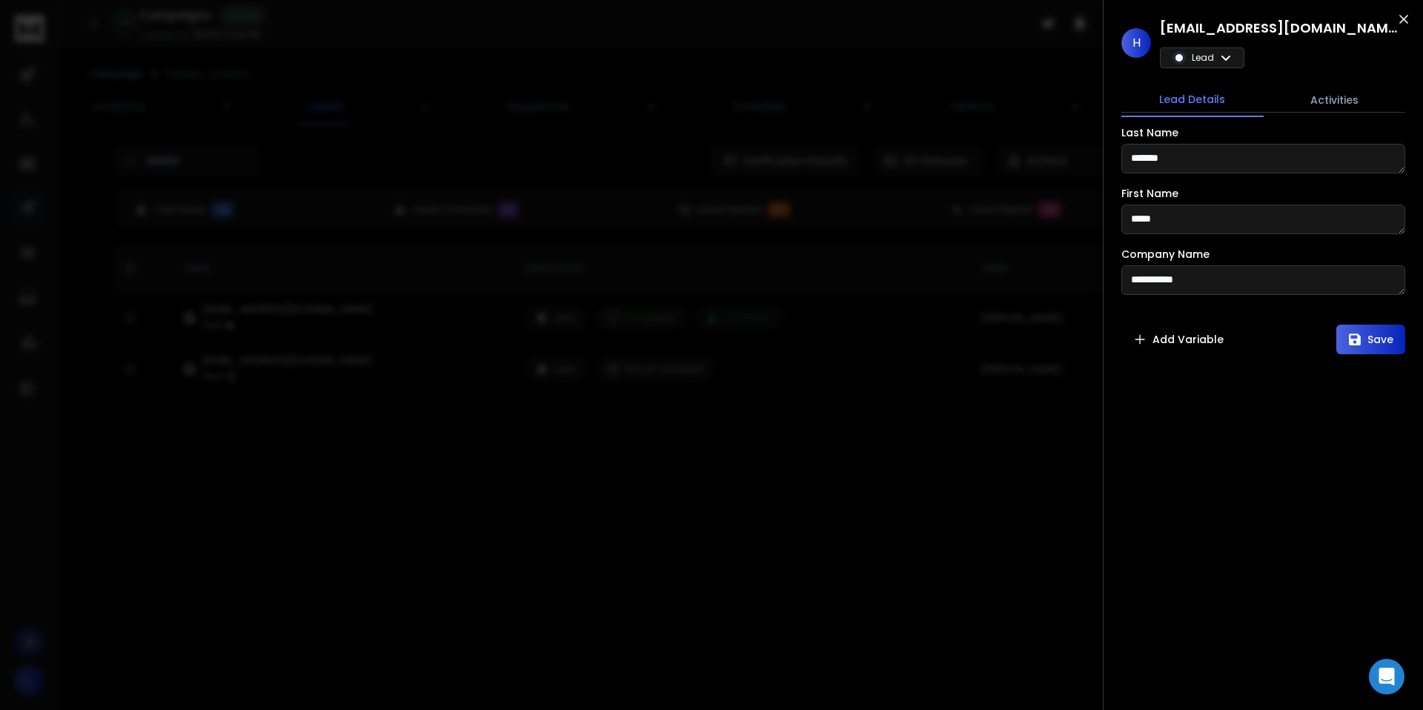
click at [1406, 22] on icon "button" at bounding box center [1403, 19] width 7 height 7
